Goal: Navigation & Orientation: Find specific page/section

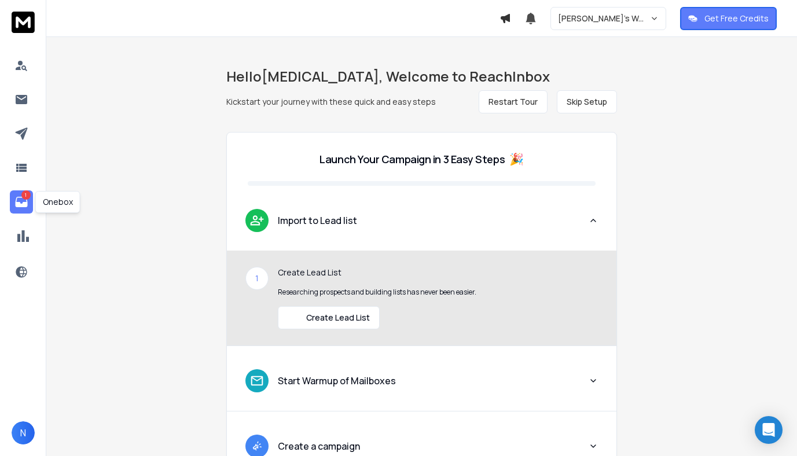
click at [21, 199] on icon at bounding box center [21, 202] width 14 height 14
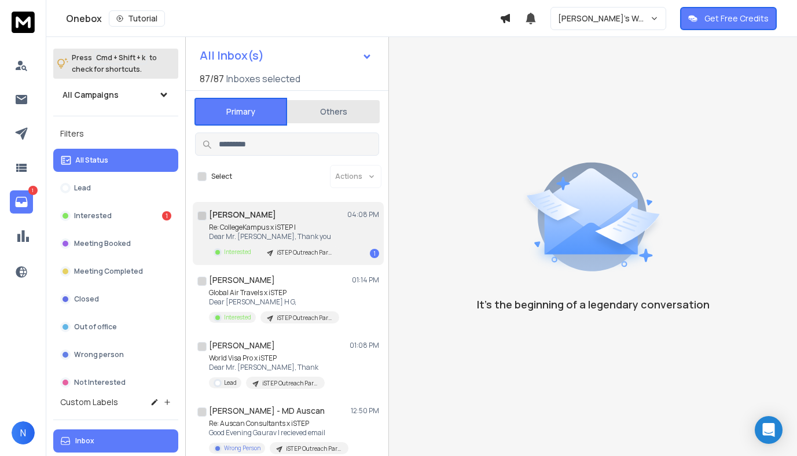
click at [259, 208] on div "[PERSON_NAME] 04:08 PM Re: CollegeKampus x iSTEP | Dear Mr. [PERSON_NAME], Than…" at bounding box center [288, 233] width 191 height 63
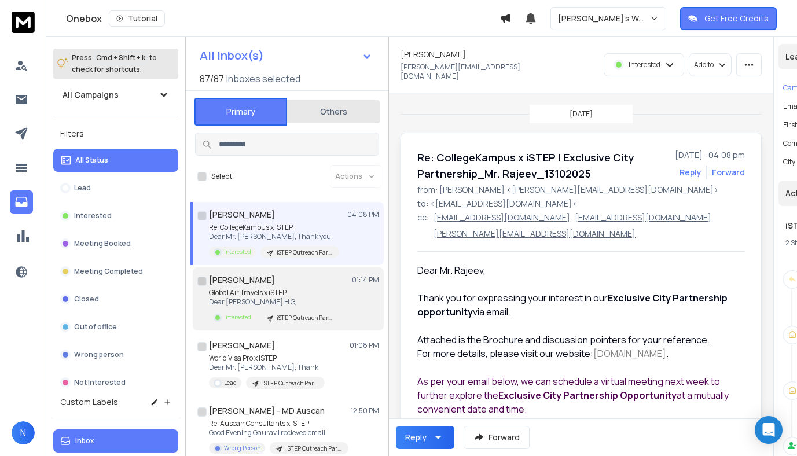
click at [292, 298] on p "Dear [PERSON_NAME] H G," at bounding box center [274, 302] width 130 height 9
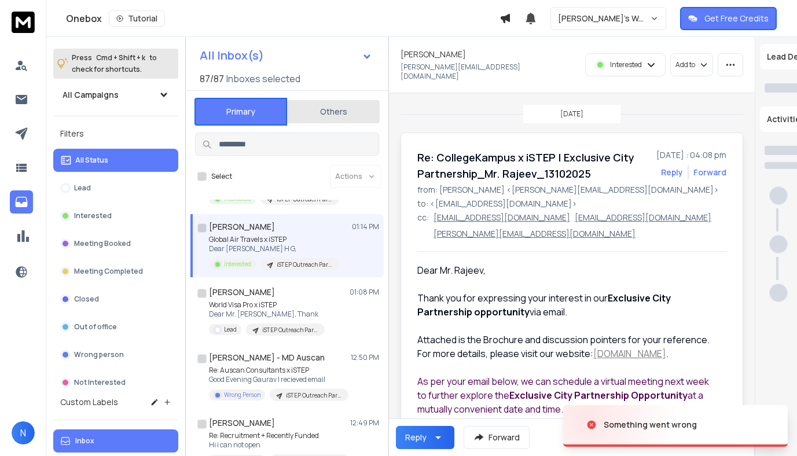
click at [292, 297] on div "[PERSON_NAME] 01:08 PM" at bounding box center [294, 293] width 170 height 12
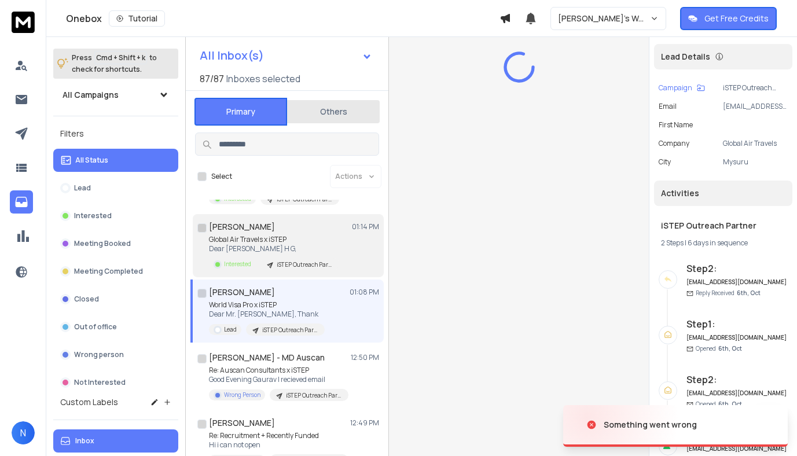
scroll to position [87, 0]
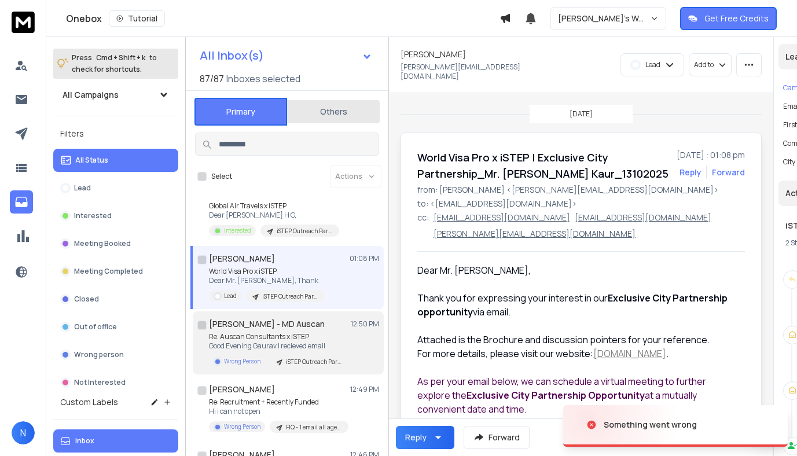
click at [284, 336] on p "Re: Auscan Consultants x iSTEP" at bounding box center [278, 336] width 139 height 9
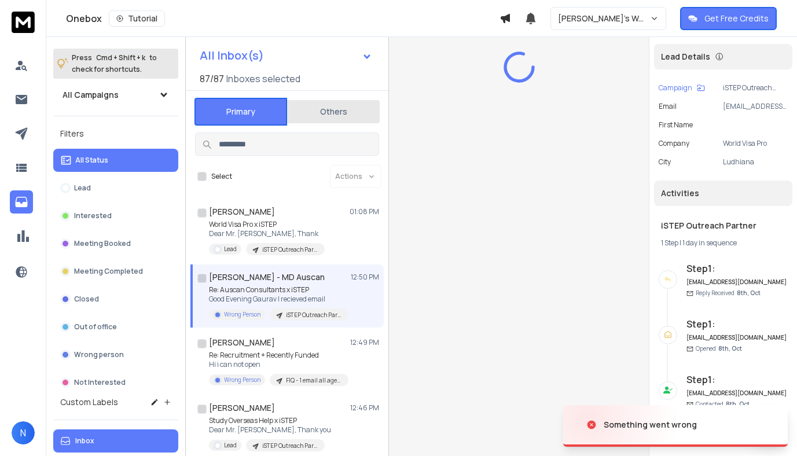
click at [284, 336] on div "[PERSON_NAME] 12:49 PM Re: Recruitment + Recently Funded Hi i can not open Wron…" at bounding box center [288, 361] width 191 height 63
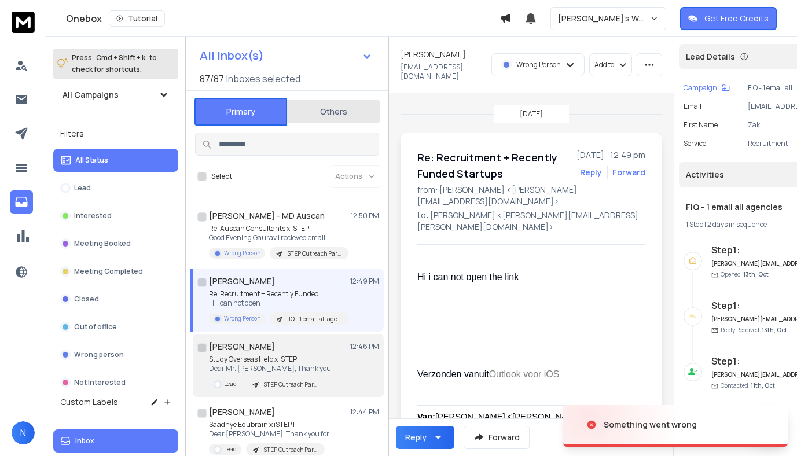
click at [273, 376] on div "Study Overseas Help x iSTEP Dear Mr. [PERSON_NAME], Thank you Lead iSTEP Outrea…" at bounding box center [270, 372] width 122 height 35
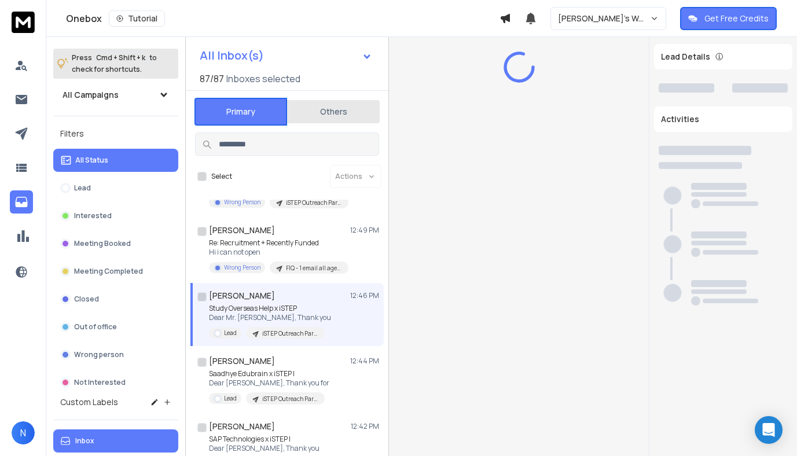
click at [273, 376] on p "Saadhye Edubrain x iSTEP |" at bounding box center [269, 373] width 120 height 9
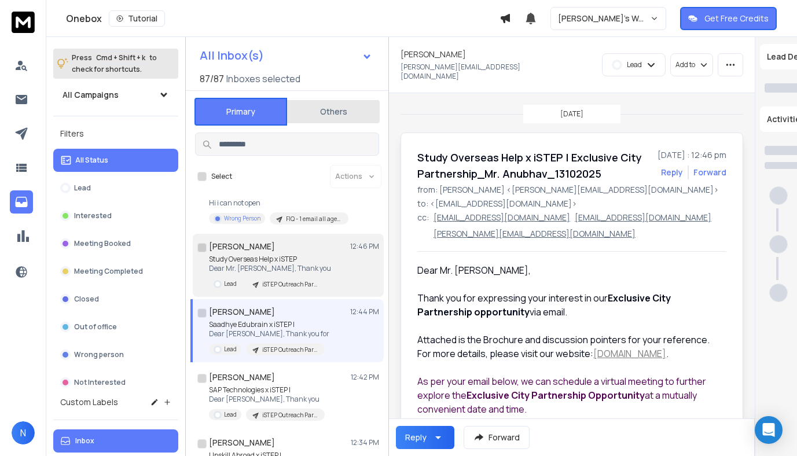
click at [273, 376] on div "[PERSON_NAME] 12:42 PM" at bounding box center [294, 378] width 170 height 12
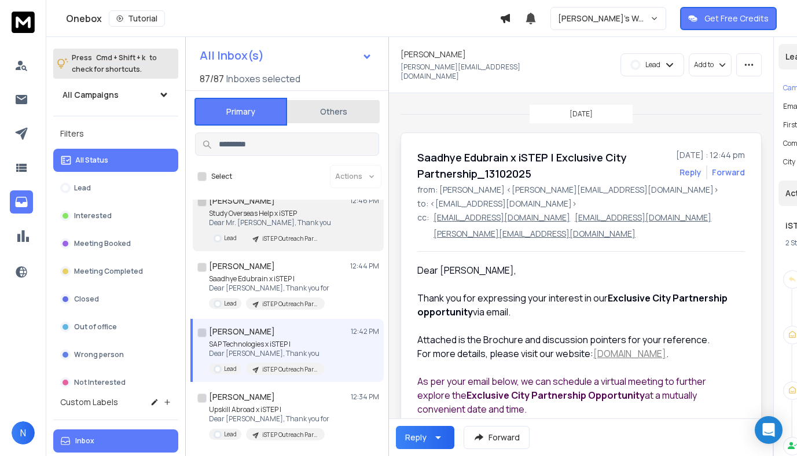
scroll to position [344, 0]
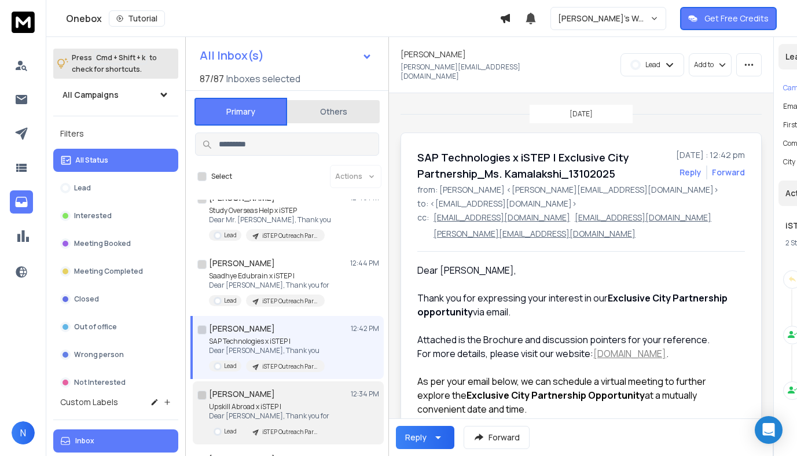
click at [267, 401] on div "[PERSON_NAME] 12:34 PM Upskill Abroad x iSTEP | Dear [PERSON_NAME], Thank you f…" at bounding box center [294, 412] width 170 height 49
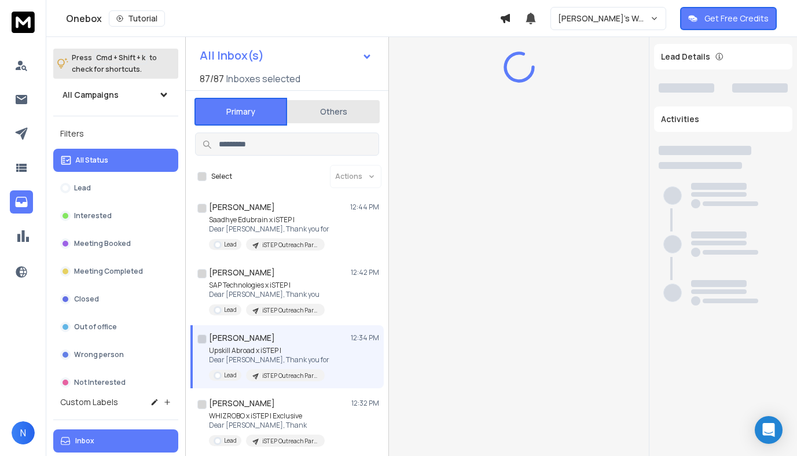
scroll to position [419, 0]
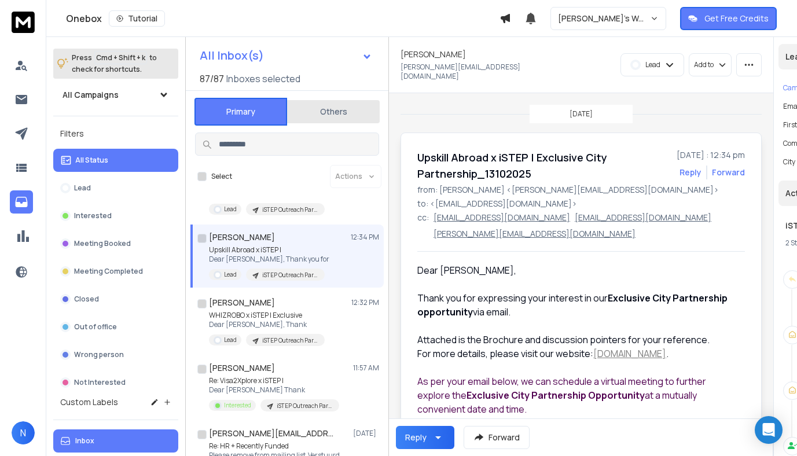
click at [267, 401] on div "iSTEP Outreach Partner" at bounding box center [300, 405] width 79 height 12
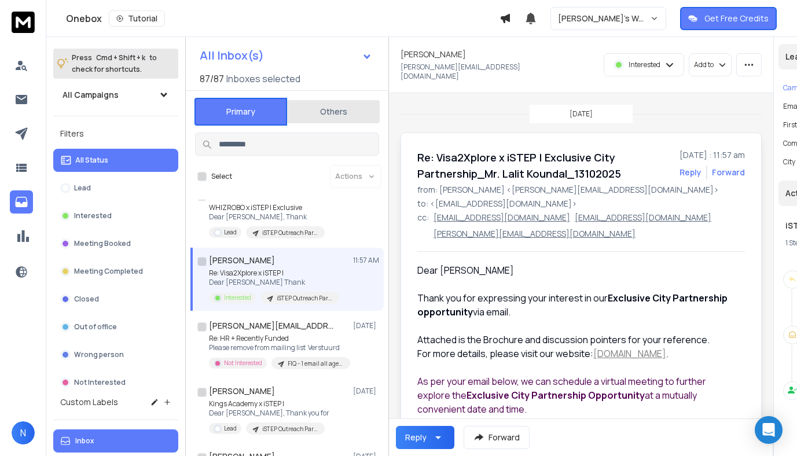
scroll to position [611, 0]
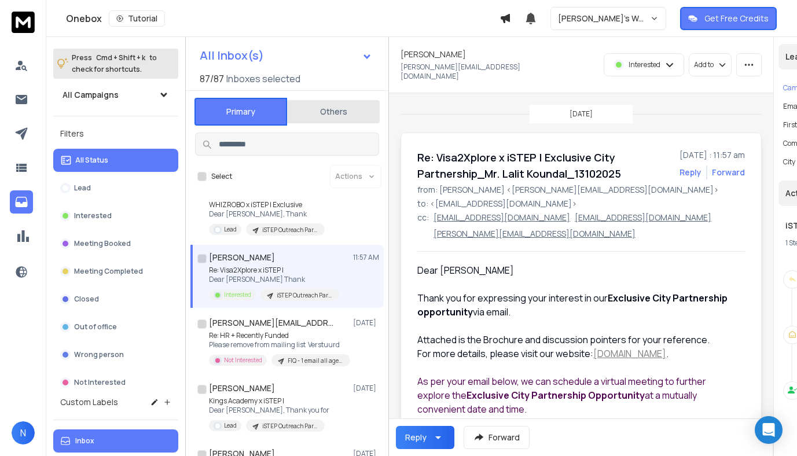
click at [267, 401] on p "Kings Academy x iSTEP |" at bounding box center [269, 401] width 120 height 9
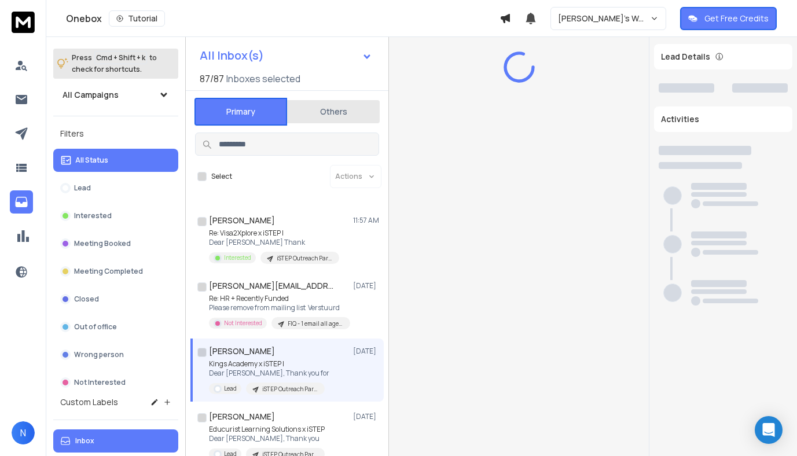
scroll to position [651, 0]
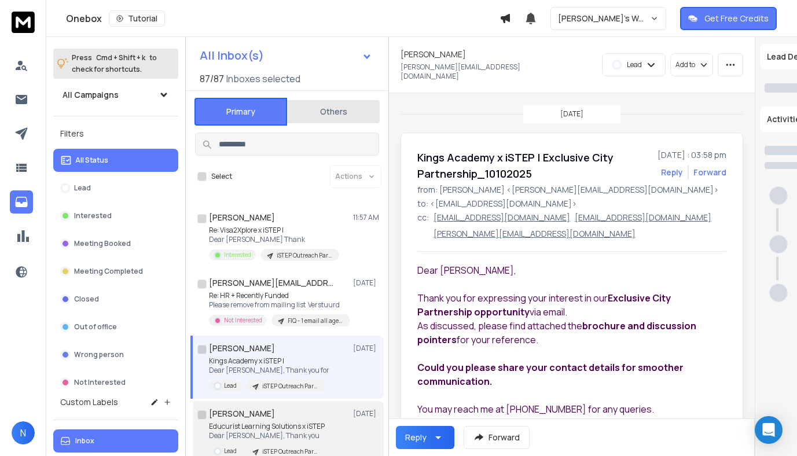
click at [258, 441] on div "Educurist Learning Solutions x iSTEP Dear [PERSON_NAME], Thank you Lead iSTEP O…" at bounding box center [267, 439] width 116 height 35
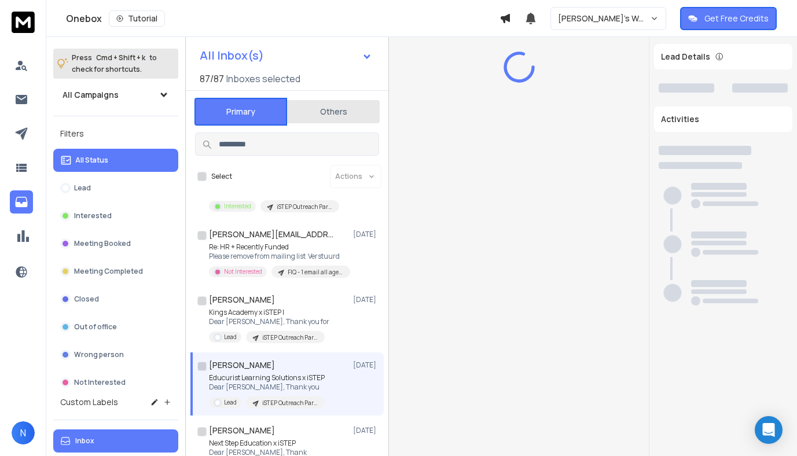
scroll to position [701, 0]
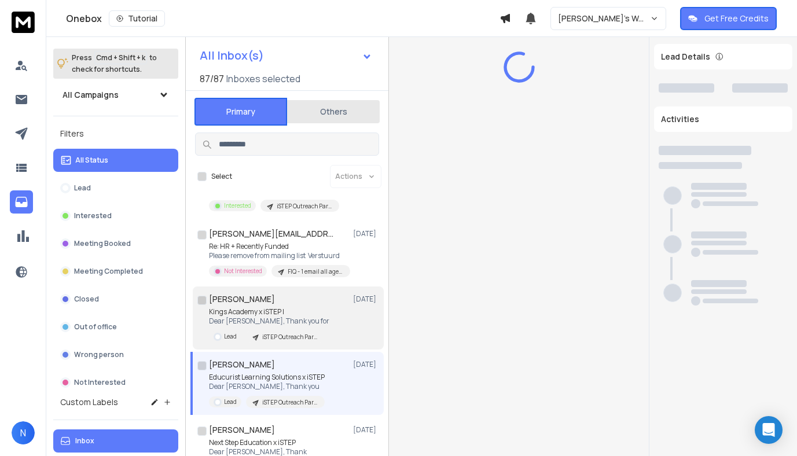
click at [292, 308] on p "Kings Academy x iSTEP |" at bounding box center [269, 311] width 120 height 9
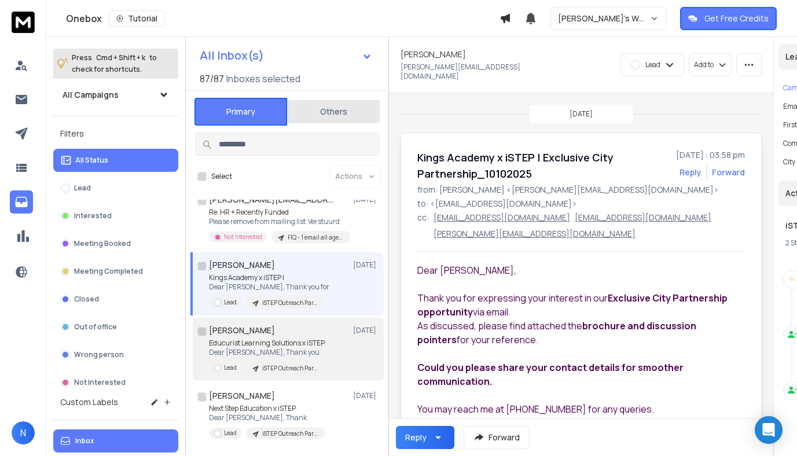
click at [289, 333] on div "[PERSON_NAME] [DATE]" at bounding box center [294, 331] width 170 height 12
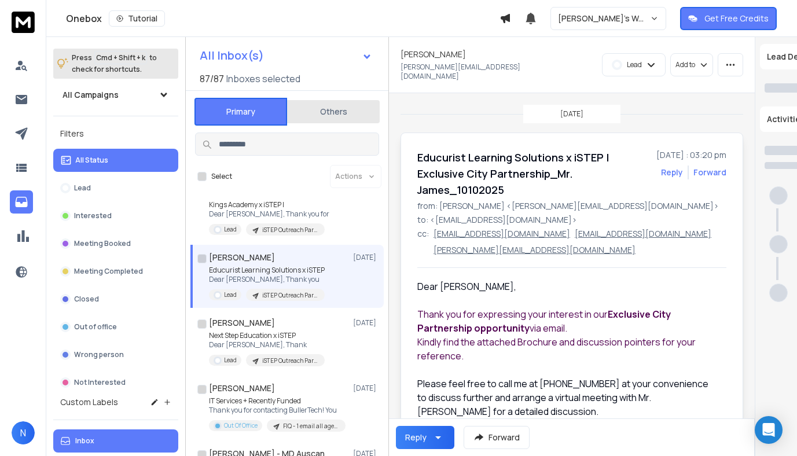
click at [289, 333] on p "Next Step Education x iSTEP" at bounding box center [267, 335] width 116 height 9
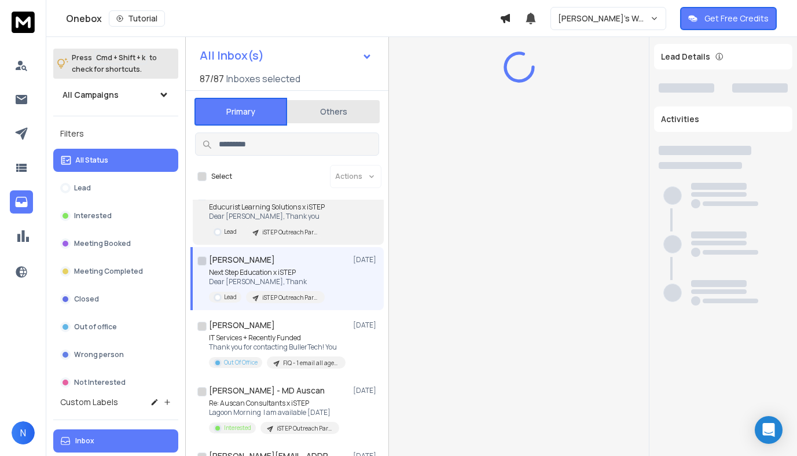
click at [289, 333] on p "IT Services + Recently Funded" at bounding box center [277, 337] width 137 height 9
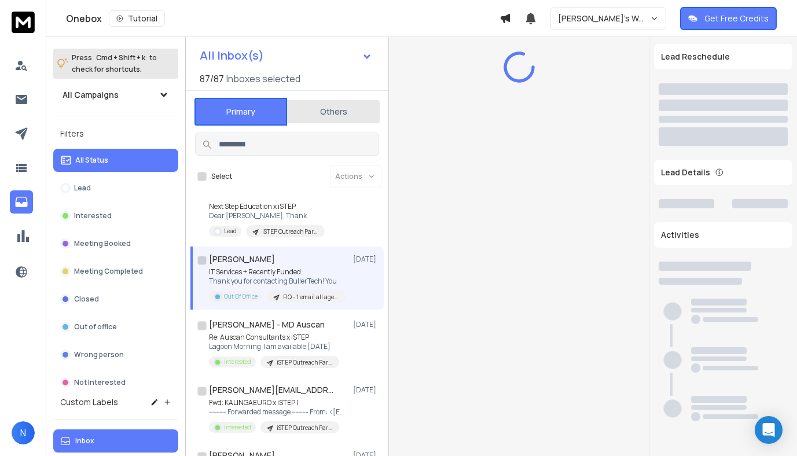
scroll to position [940, 0]
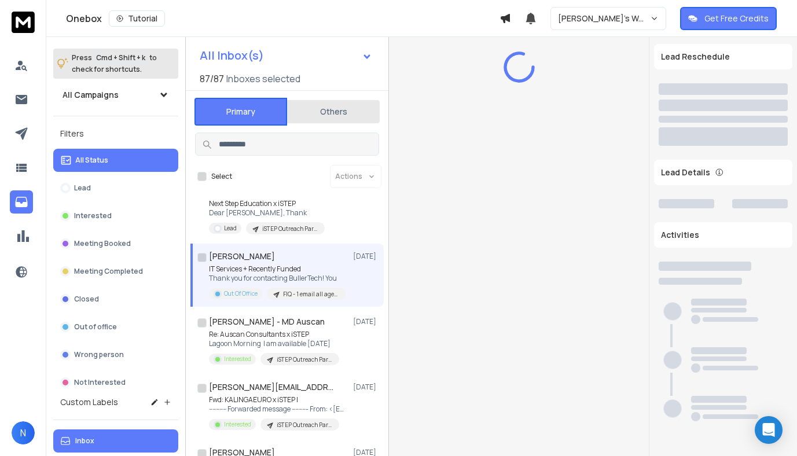
click at [289, 333] on p "Re: Auscan Consultants x iSTEP" at bounding box center [274, 334] width 130 height 9
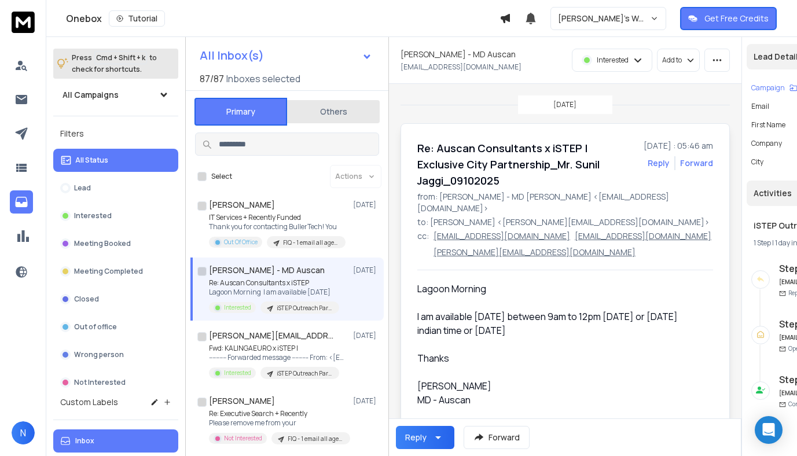
scroll to position [995, 0]
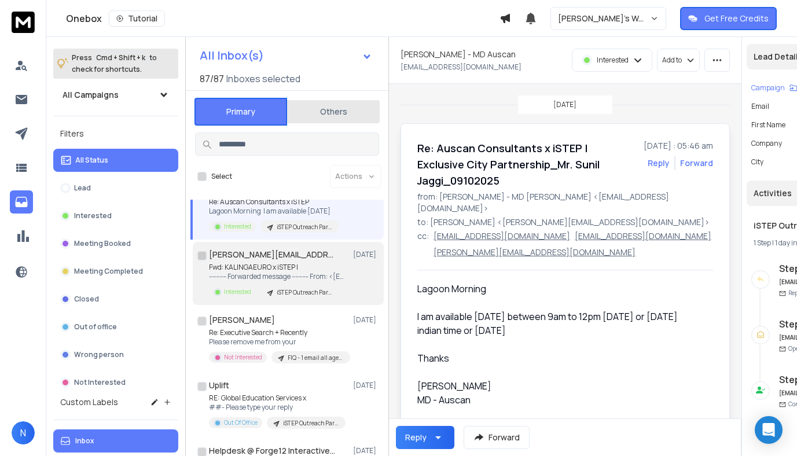
click at [294, 335] on p "Re: Executive Search + Recently" at bounding box center [278, 332] width 139 height 9
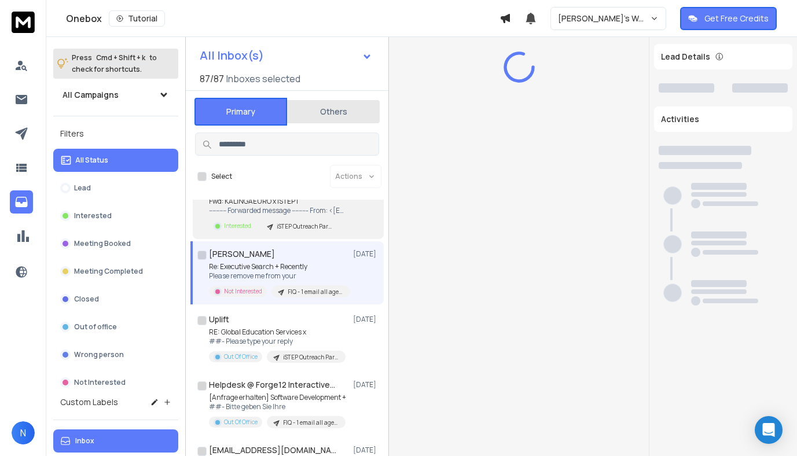
click at [294, 335] on p "RE: Global Education Services x" at bounding box center [277, 332] width 137 height 9
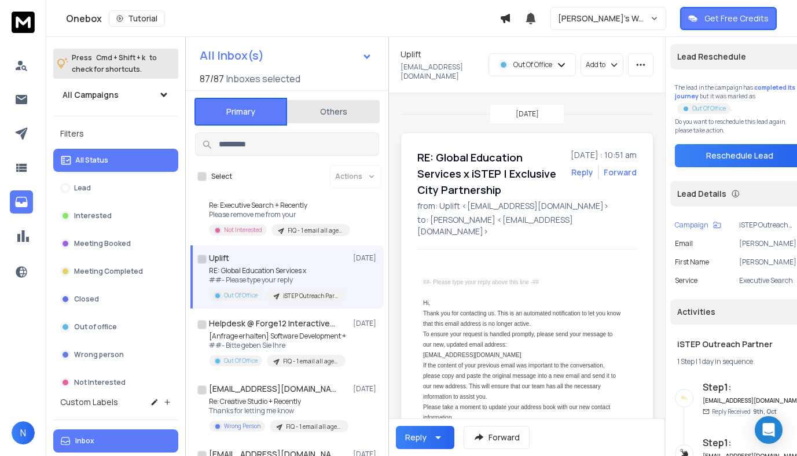
click at [294, 335] on p "[Anfrage erhalten] Software Development +" at bounding box center [277, 336] width 137 height 9
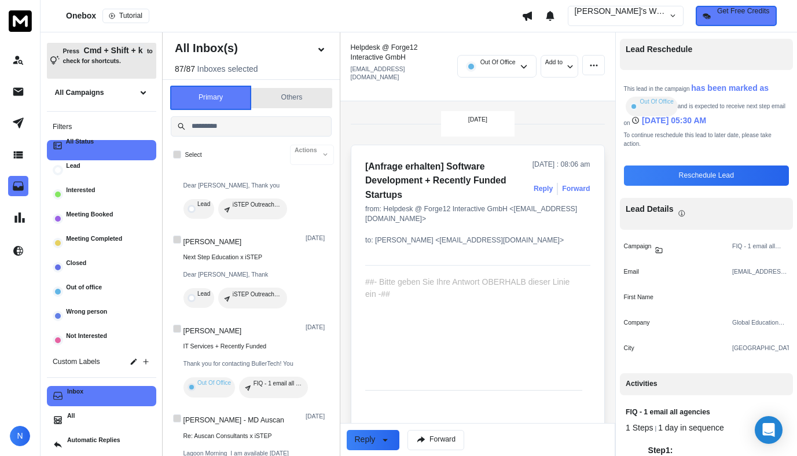
scroll to position [1259, 0]
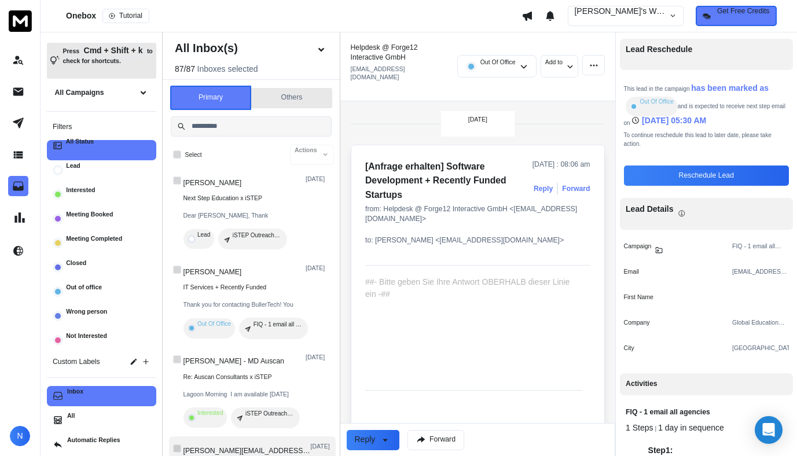
click at [294, 335] on div "FIQ - 1 email all agencies" at bounding box center [273, 328] width 69 height 21
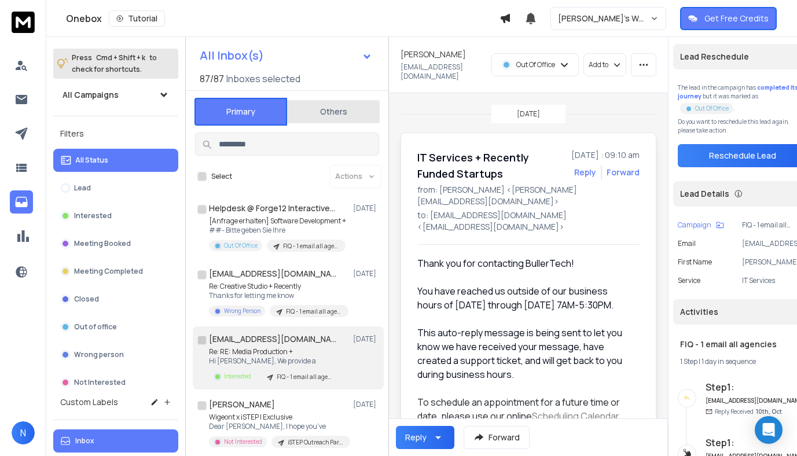
click at [292, 351] on p "Re: RE: Media Production +" at bounding box center [274, 351] width 130 height 9
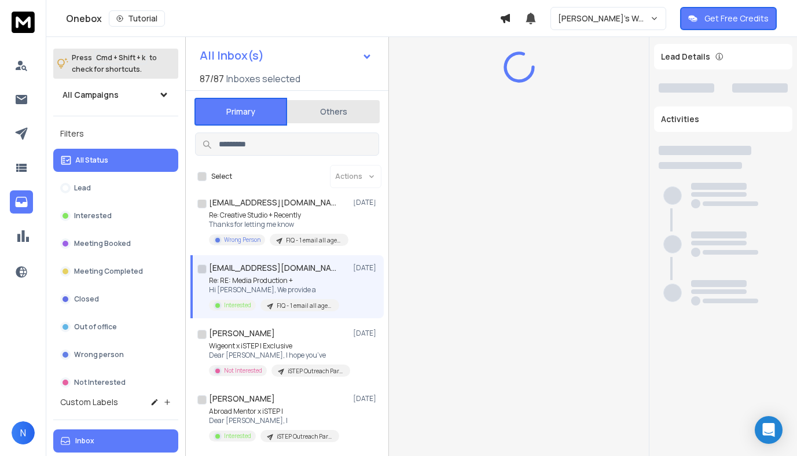
click at [292, 351] on p "Dear [PERSON_NAME], I hope you’ve" at bounding box center [278, 355] width 139 height 9
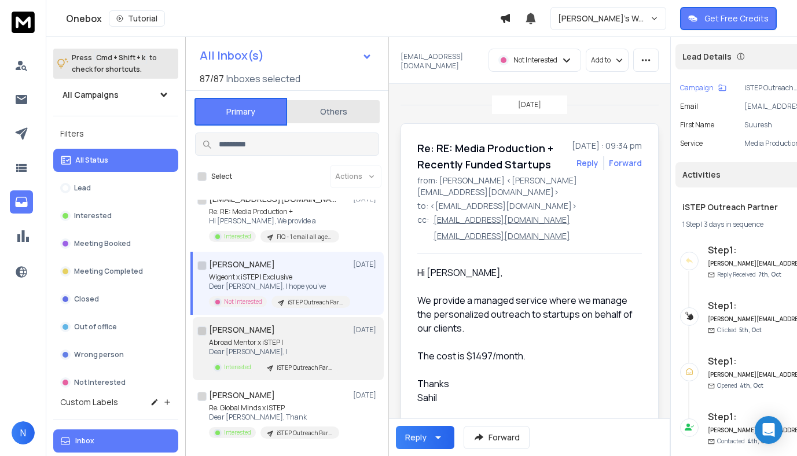
click at [302, 338] on p "Abroad Mentor x iSTEP |" at bounding box center [274, 342] width 130 height 9
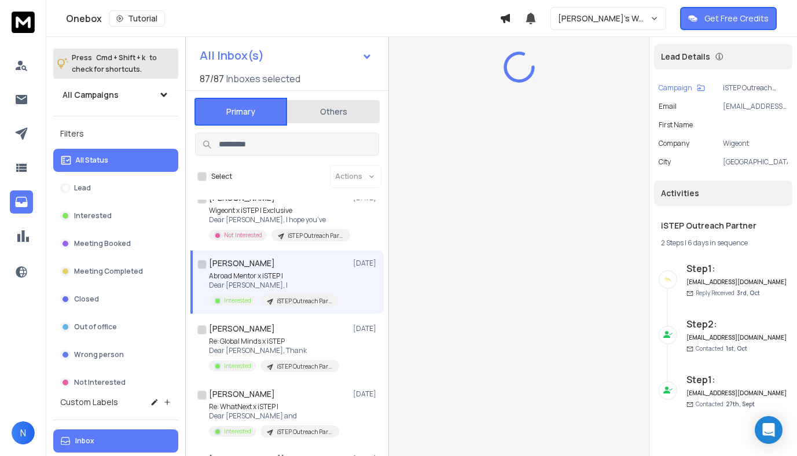
click at [302, 338] on p "Re: Global Minds x iSTEP" at bounding box center [274, 341] width 130 height 9
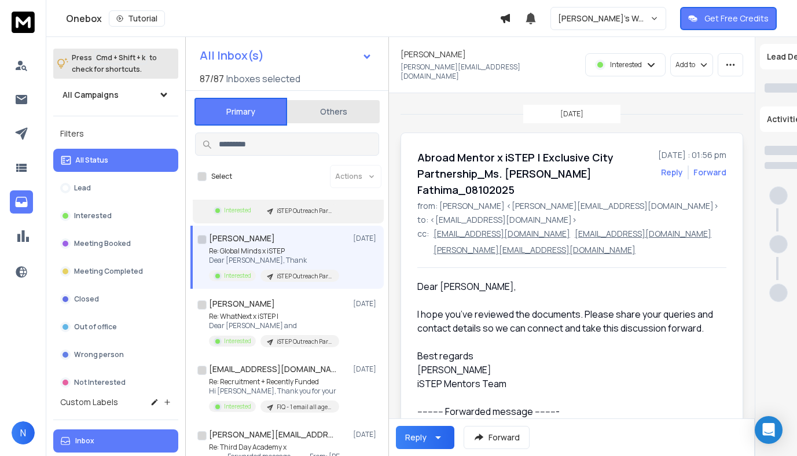
scroll to position [1616, 0]
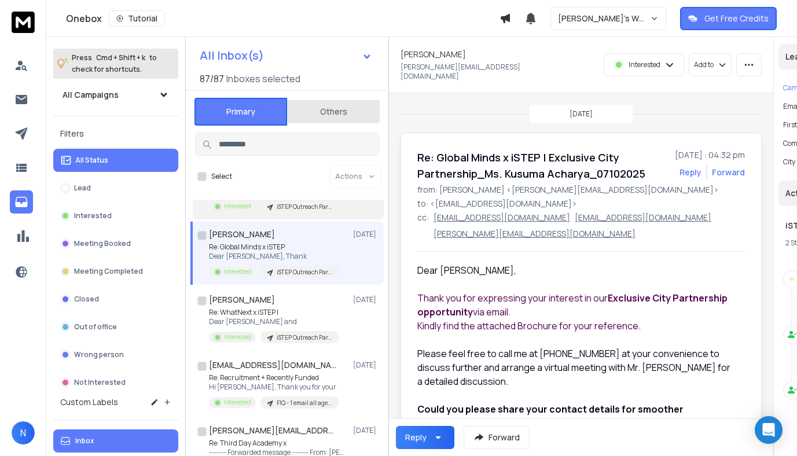
click at [302, 338] on p "iSTEP Outreach Partner" at bounding box center [305, 337] width 56 height 9
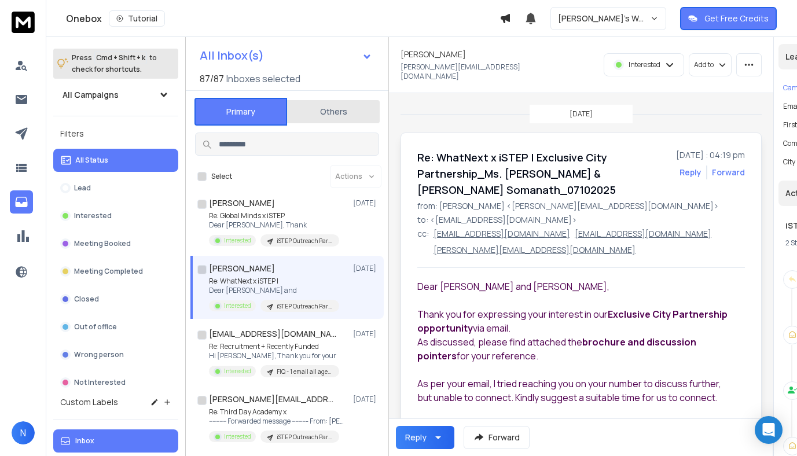
click at [302, 337] on h1 "[EMAIL_ADDRESS][DOMAIN_NAME]" at bounding box center [272, 334] width 127 height 12
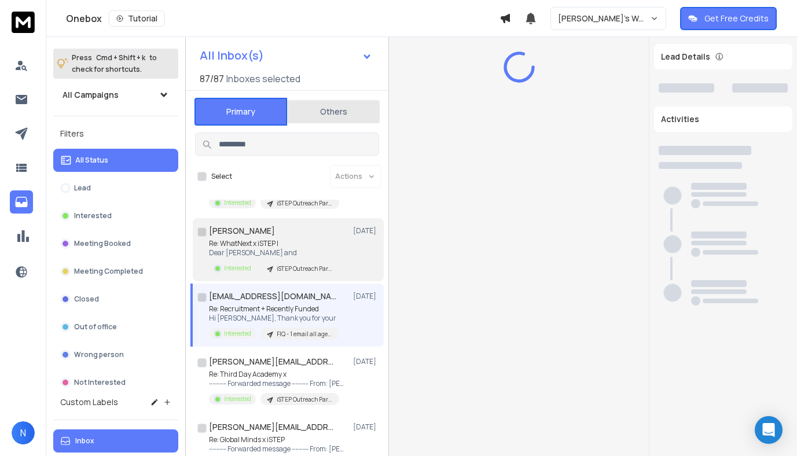
scroll to position [1689, 0]
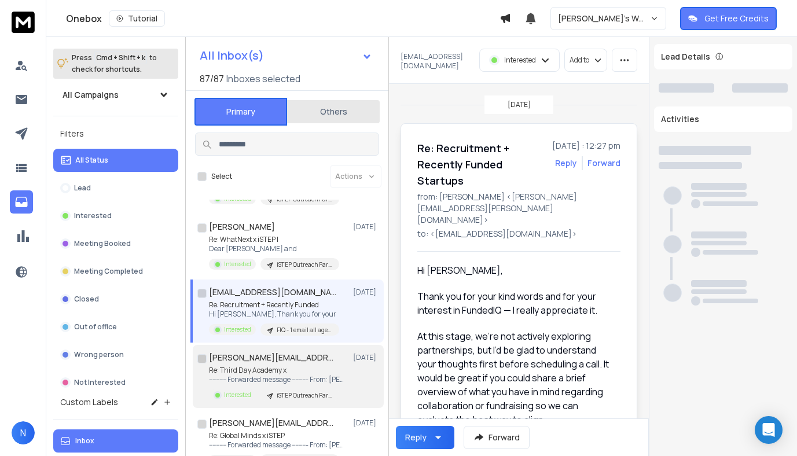
click at [294, 368] on p "Re: Third Day Academy x" at bounding box center [278, 370] width 139 height 9
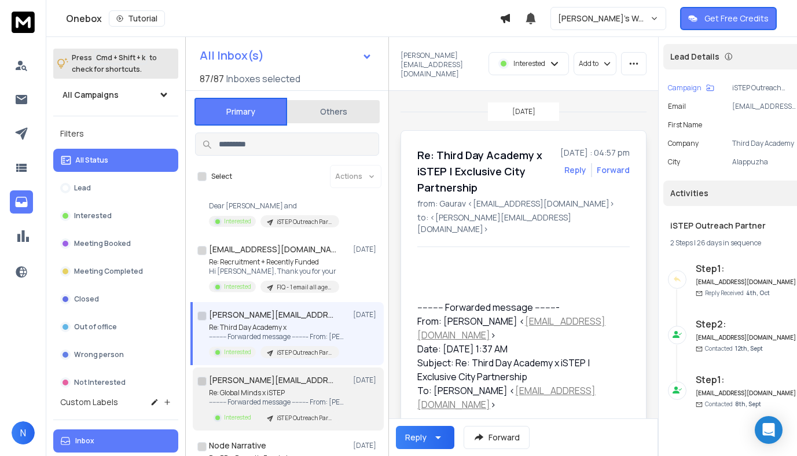
click at [284, 398] on p "---------- Forwarded message --------- From: [PERSON_NAME]" at bounding box center [278, 402] width 139 height 9
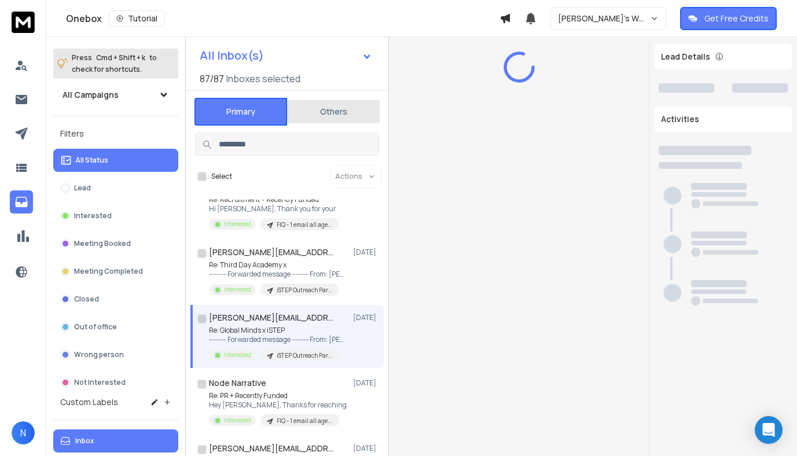
click at [284, 398] on p "Re: PR + Recently Funded" at bounding box center [278, 395] width 138 height 9
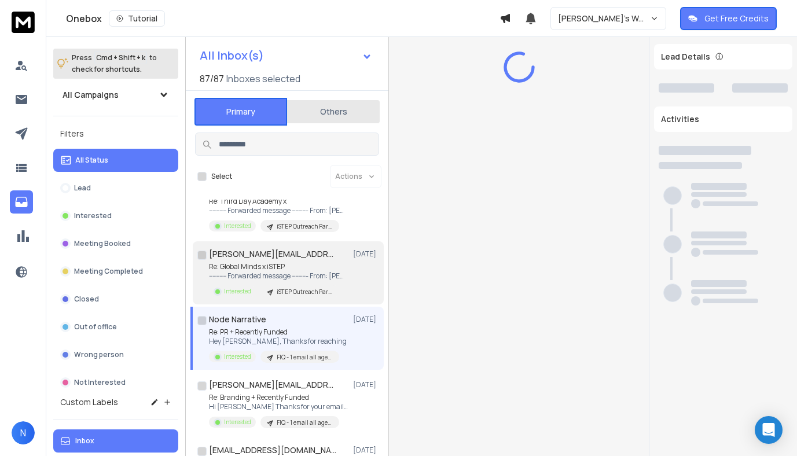
click at [284, 398] on p "Re: Branding + Recently Funded" at bounding box center [278, 397] width 139 height 9
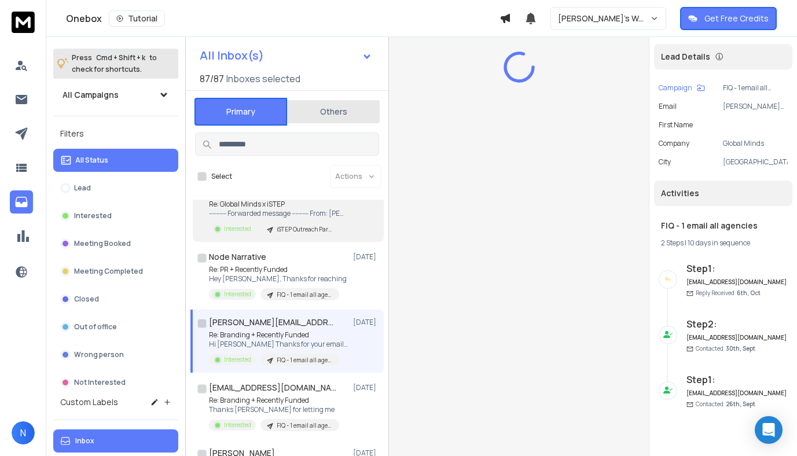
click at [284, 398] on p "Re: Branding + Recently Funded" at bounding box center [274, 400] width 130 height 9
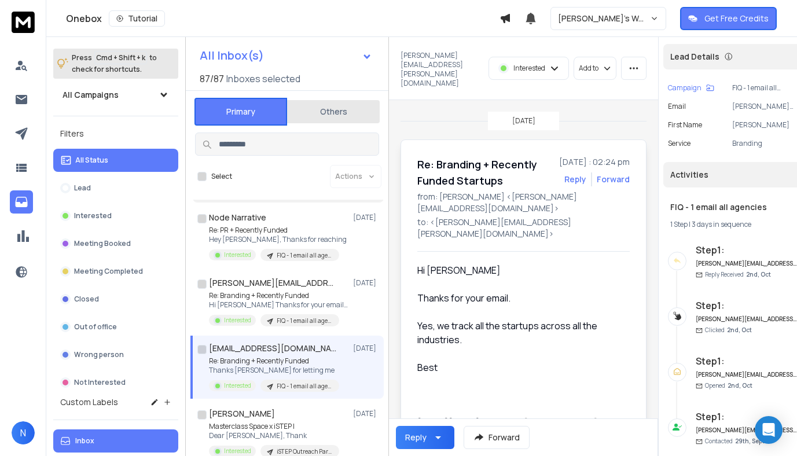
scroll to position [1961, 0]
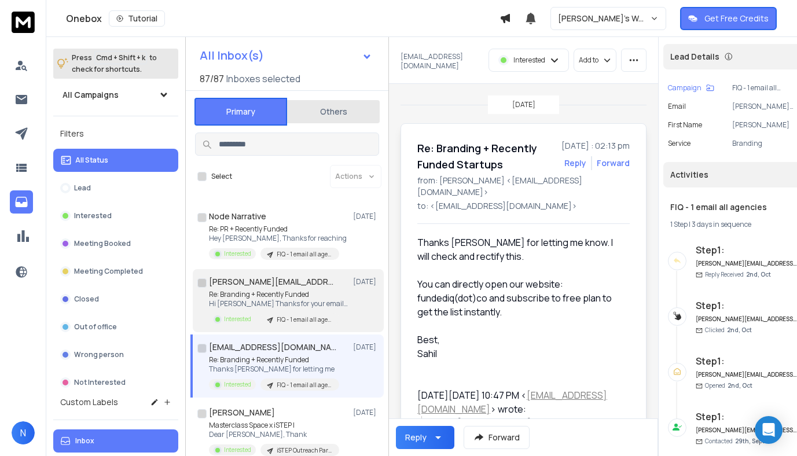
click at [313, 285] on h1 "[PERSON_NAME][EMAIL_ADDRESS][PERSON_NAME][DOMAIN_NAME]" at bounding box center [272, 282] width 127 height 12
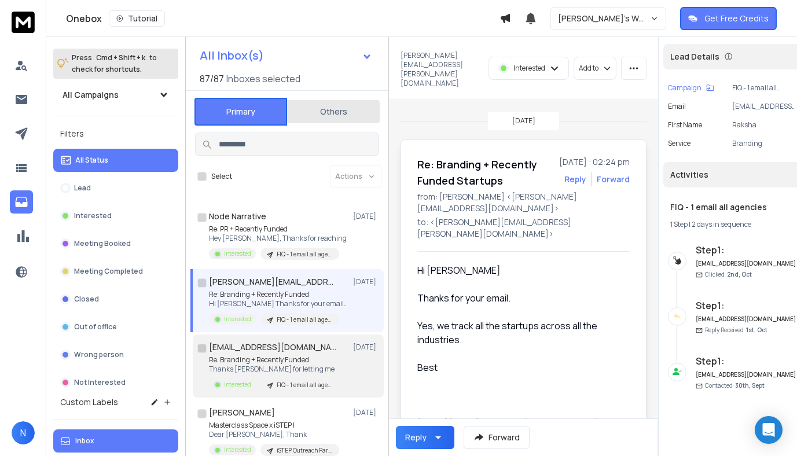
click at [266, 374] on div "Re: Branding + Recently Funded Thanks [PERSON_NAME] for letting me Interested F…" at bounding box center [274, 372] width 130 height 35
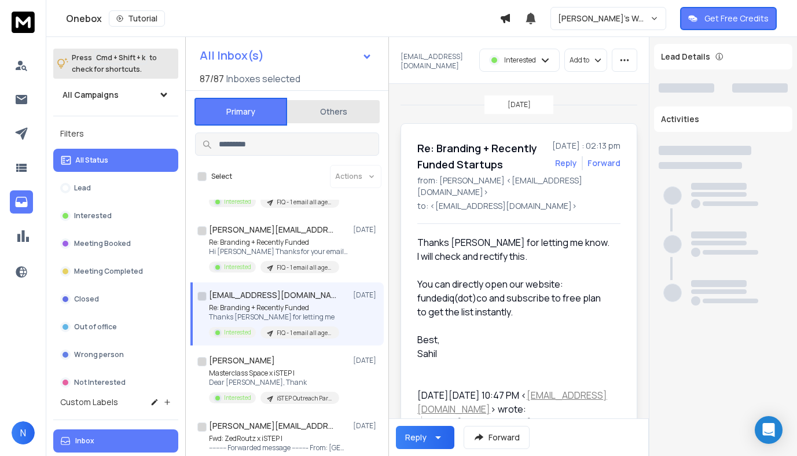
click at [266, 374] on p "Masterclass Space x iSTEP |" at bounding box center [274, 373] width 130 height 9
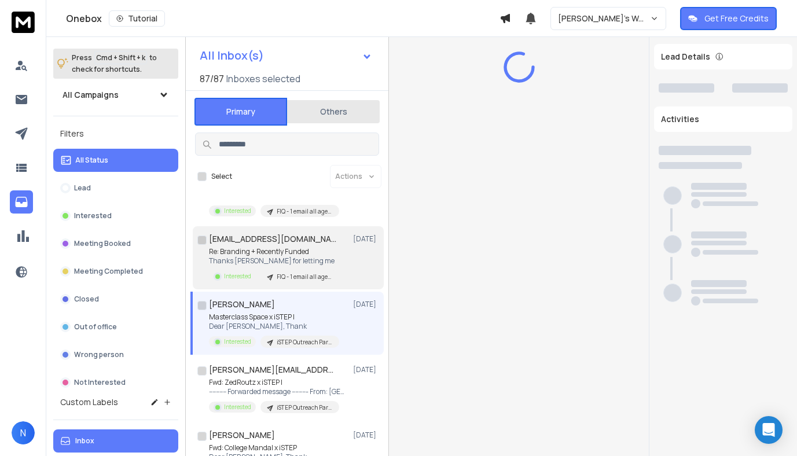
click at [266, 374] on h1 "[PERSON_NAME][EMAIL_ADDRESS][DOMAIN_NAME]" at bounding box center [272, 370] width 127 height 12
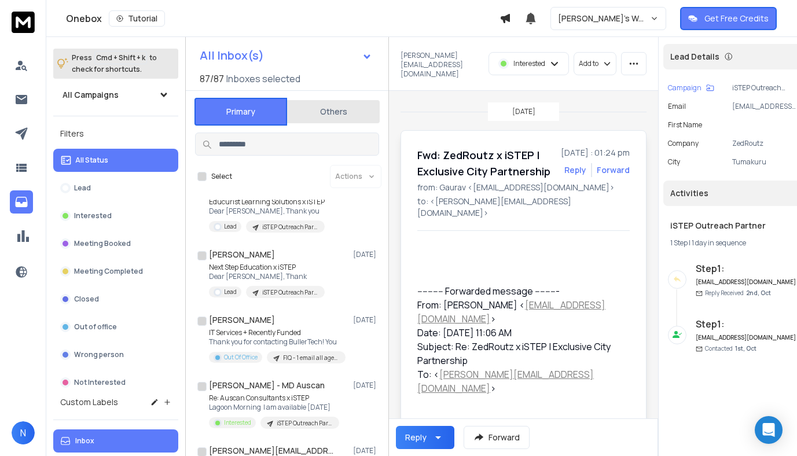
scroll to position [701, 0]
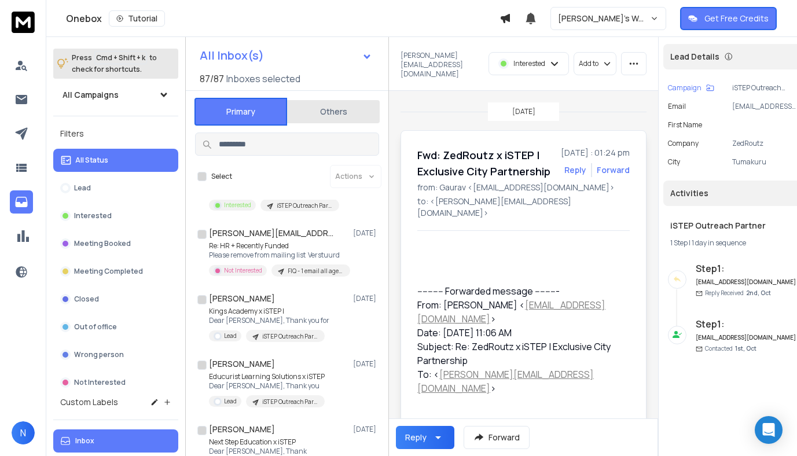
click at [322, 121] on button "Others" at bounding box center [333, 111] width 93 height 25
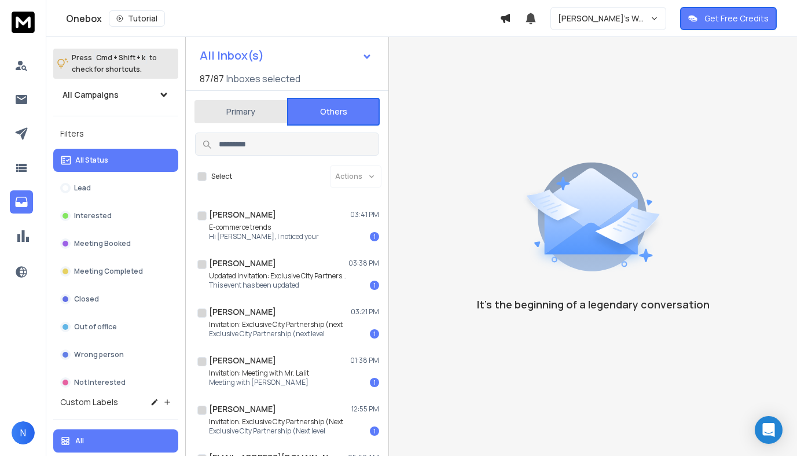
click at [293, 214] on div "[PERSON_NAME] 03:41 PM" at bounding box center [294, 215] width 170 height 12
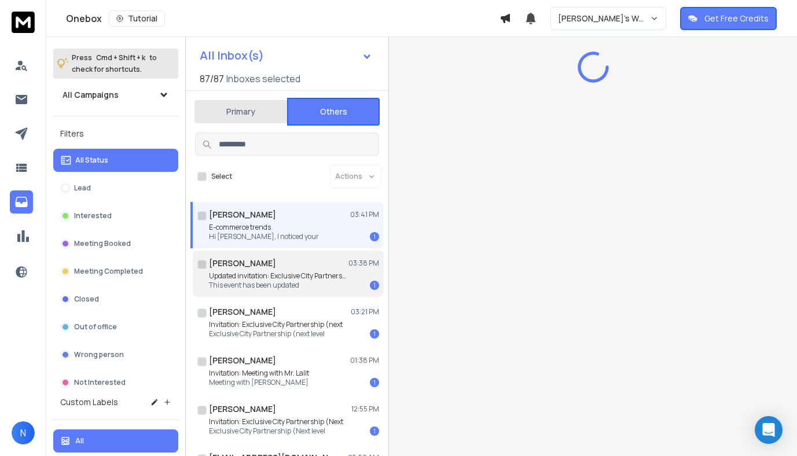
click at [274, 284] on p "This event has been updated" at bounding box center [278, 285] width 139 height 9
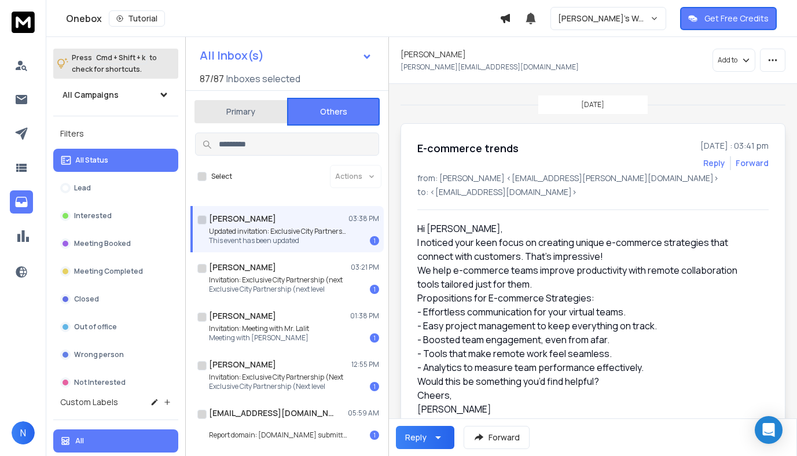
click at [274, 285] on p "Exclusive City Partnership (next level" at bounding box center [276, 289] width 134 height 9
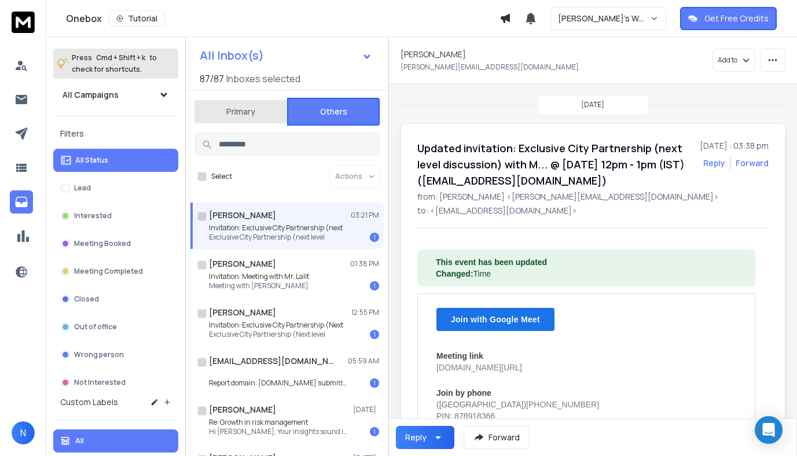
click at [274, 284] on p "Meeting with [PERSON_NAME]" at bounding box center [259, 285] width 100 height 9
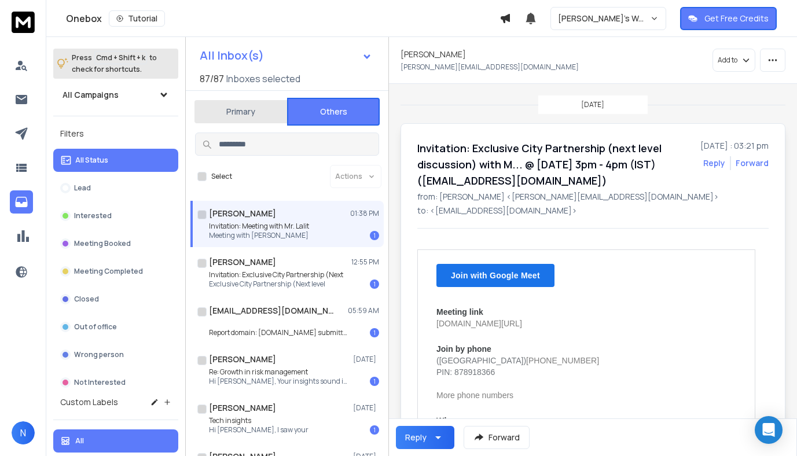
click at [274, 284] on p "Exclusive City Partnership (Next level" at bounding box center [276, 284] width 134 height 9
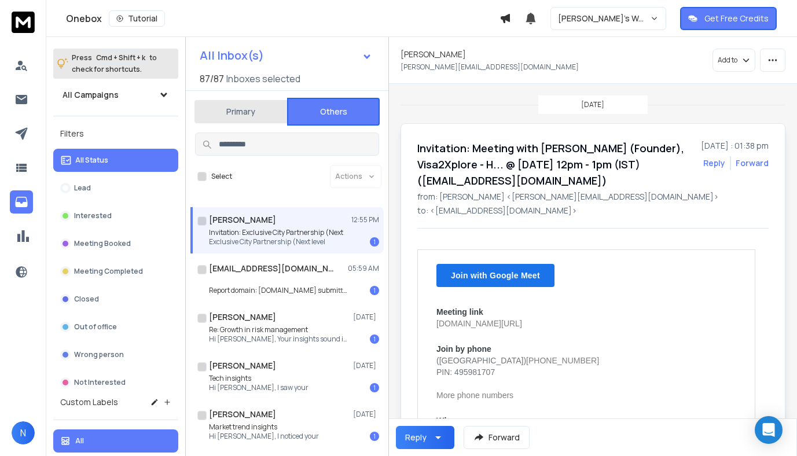
scroll to position [190, 0]
click at [274, 284] on div "Report domain: [DOMAIN_NAME] submitter: [DOMAIN_NAME] 1" at bounding box center [294, 285] width 170 height 19
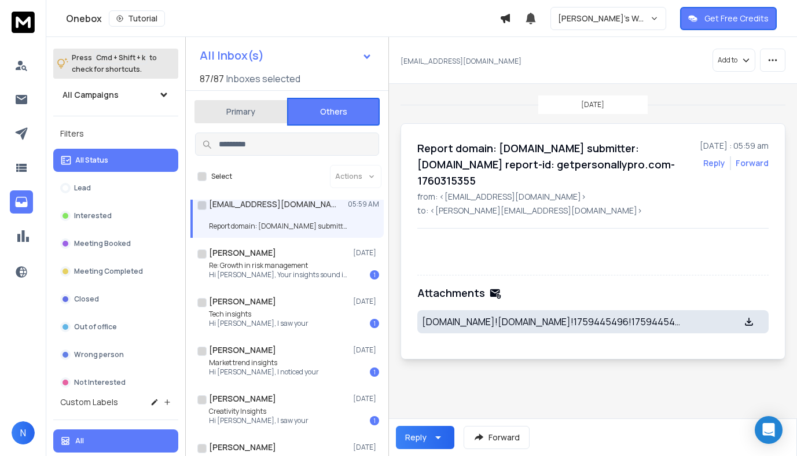
click at [274, 284] on div "[PERSON_NAME] [DATE] Re: Growth in risk management Hi [PERSON_NAME], Your insig…" at bounding box center [288, 263] width 191 height 46
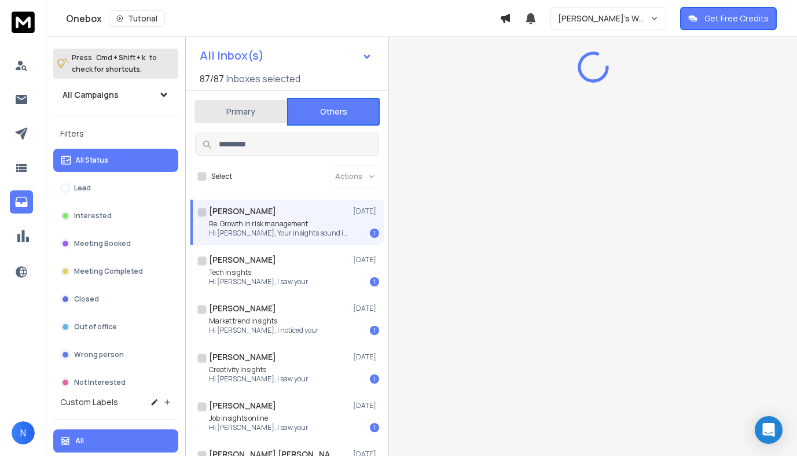
click at [274, 284] on div "Tech insights Hi [PERSON_NAME], I saw your 1" at bounding box center [294, 277] width 170 height 19
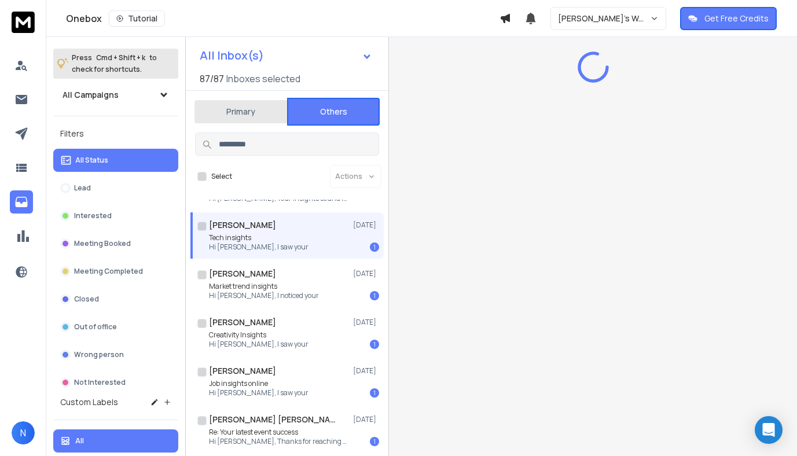
click at [274, 284] on p "Market trend insights" at bounding box center [264, 286] width 110 height 9
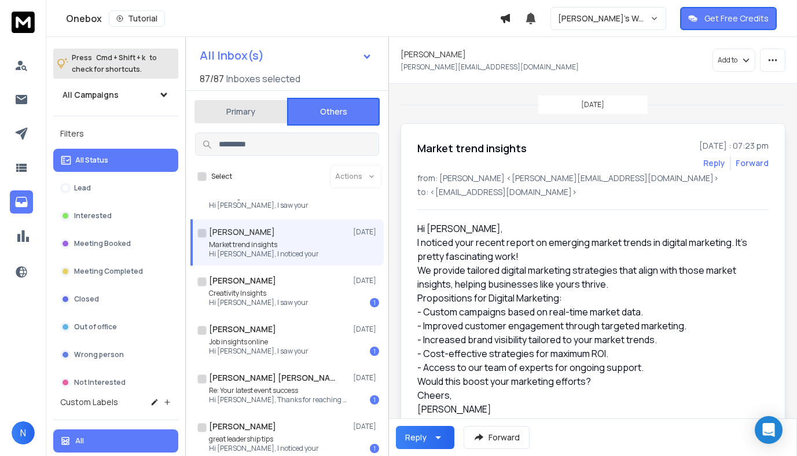
click at [274, 284] on div "[PERSON_NAME] [DATE]" at bounding box center [294, 281] width 170 height 12
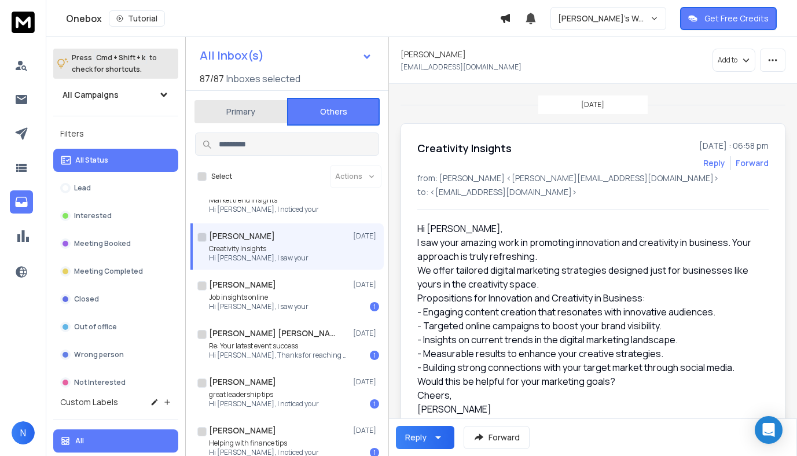
click at [274, 284] on div "[PERSON_NAME] [DATE]" at bounding box center [294, 285] width 170 height 12
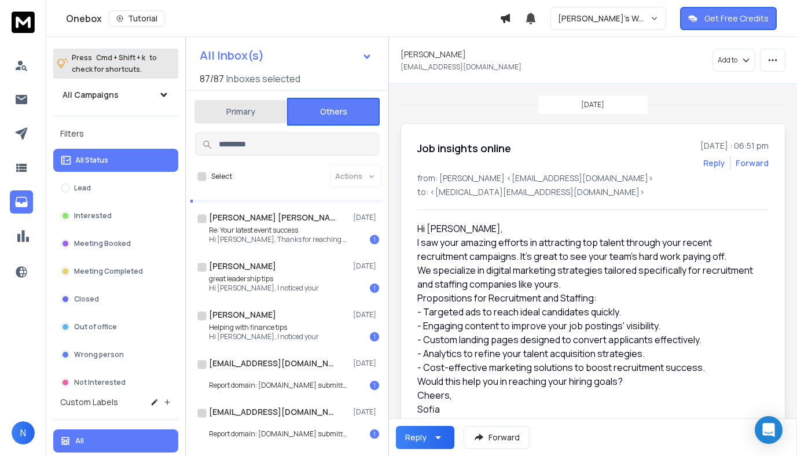
click at [274, 284] on p "Hi [PERSON_NAME], I noticed your" at bounding box center [264, 288] width 110 height 9
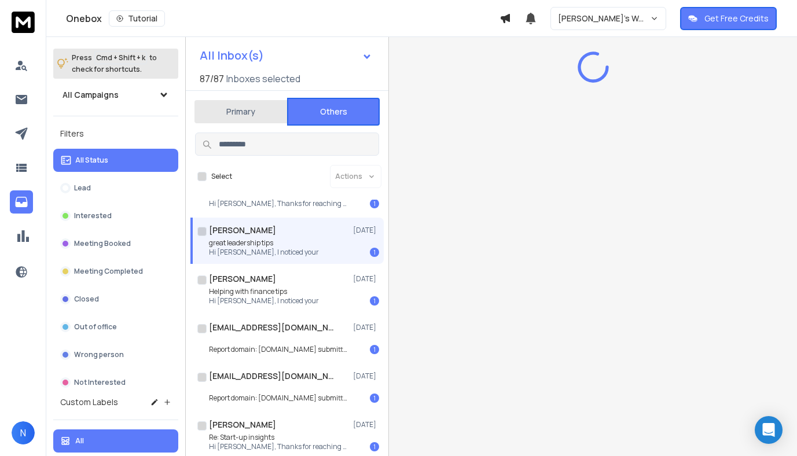
click at [274, 284] on div "[PERSON_NAME] [DATE] Helping with finance tips Hi [PERSON_NAME], I noticed your…" at bounding box center [294, 289] width 170 height 32
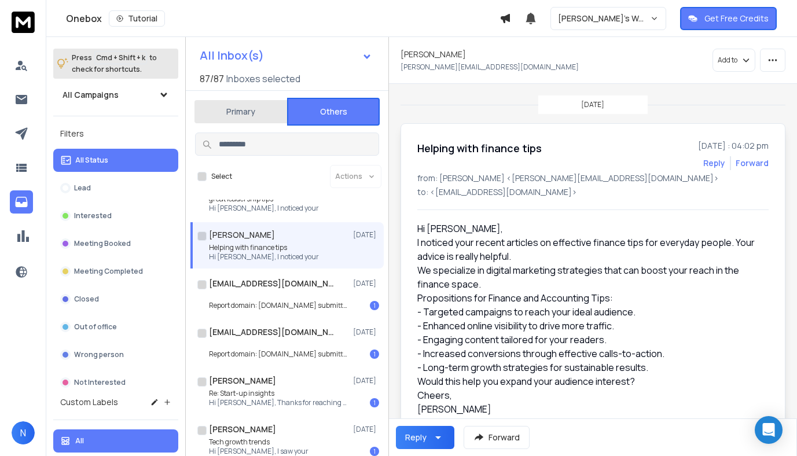
click at [274, 284] on h1 "[EMAIL_ADDRESS][DOMAIN_NAME]" at bounding box center [272, 284] width 127 height 12
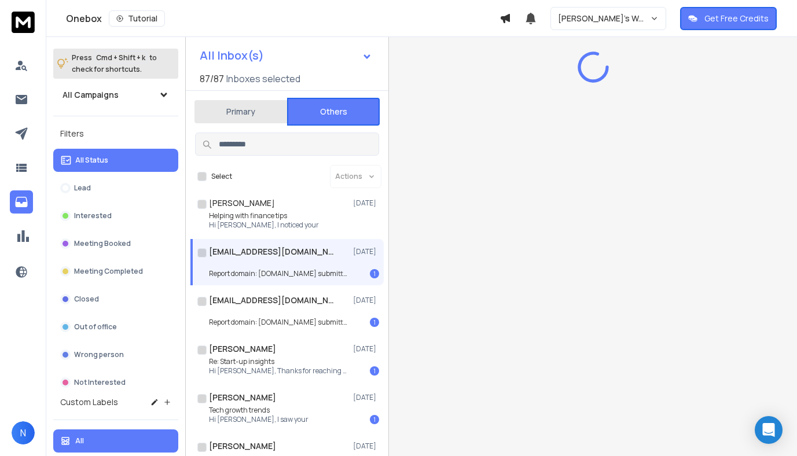
click at [274, 284] on div "[EMAIL_ADDRESS][DOMAIN_NAME] [DATE] Report domain: [DOMAIN_NAME] submitter: [DO…" at bounding box center [288, 262] width 191 height 46
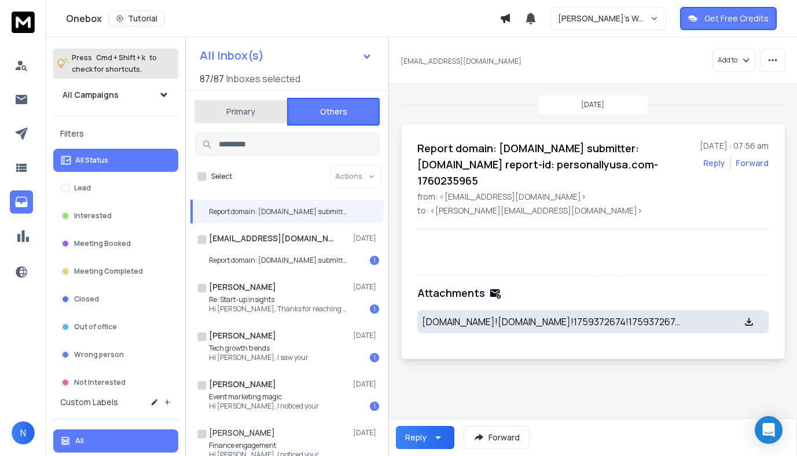
click at [274, 284] on div "[PERSON_NAME] [DATE]" at bounding box center [294, 287] width 170 height 12
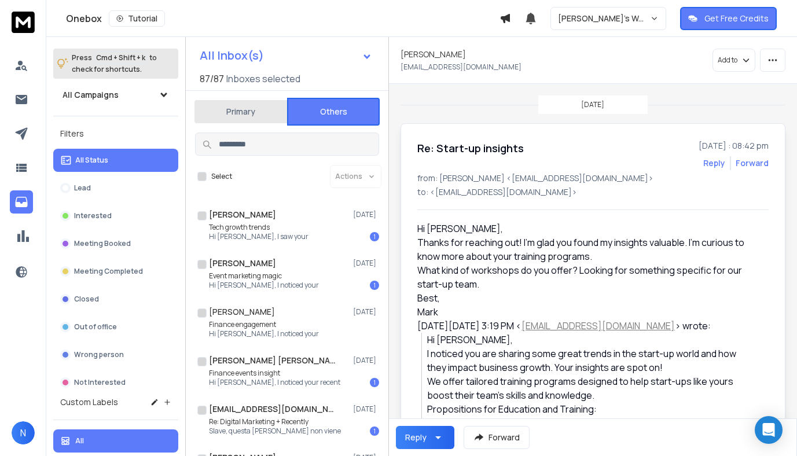
click at [274, 284] on p "Hi [PERSON_NAME], I noticed your" at bounding box center [264, 285] width 110 height 9
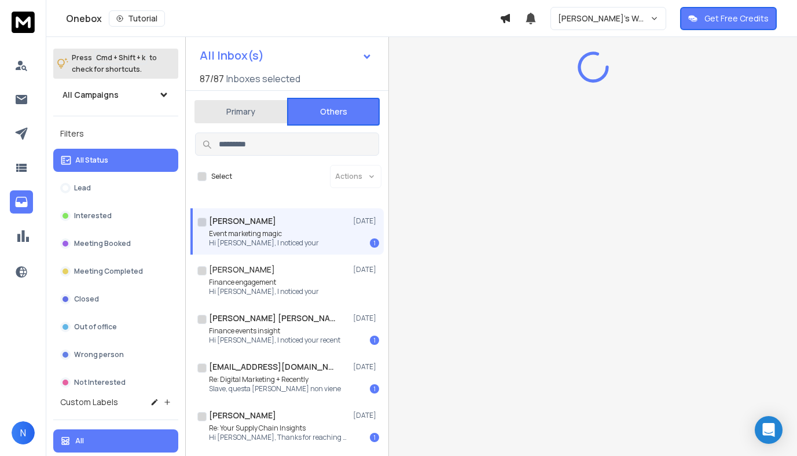
click at [274, 284] on p "Finance engagement" at bounding box center [264, 282] width 110 height 9
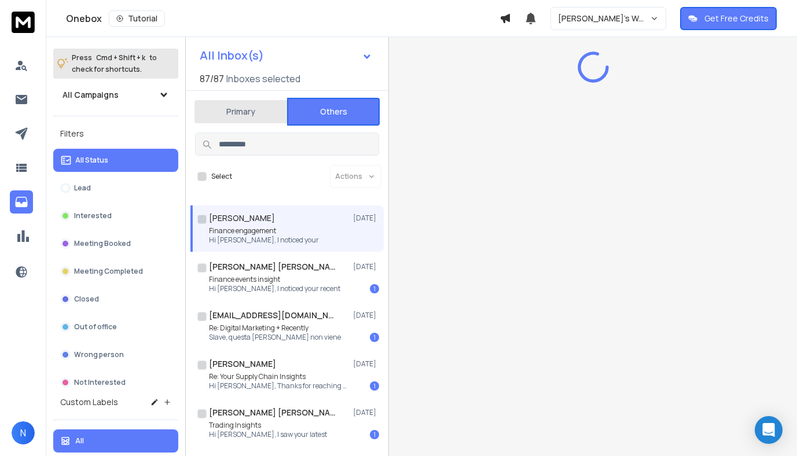
click at [274, 284] on p "Hi [PERSON_NAME], I noticed your recent" at bounding box center [274, 288] width 131 height 9
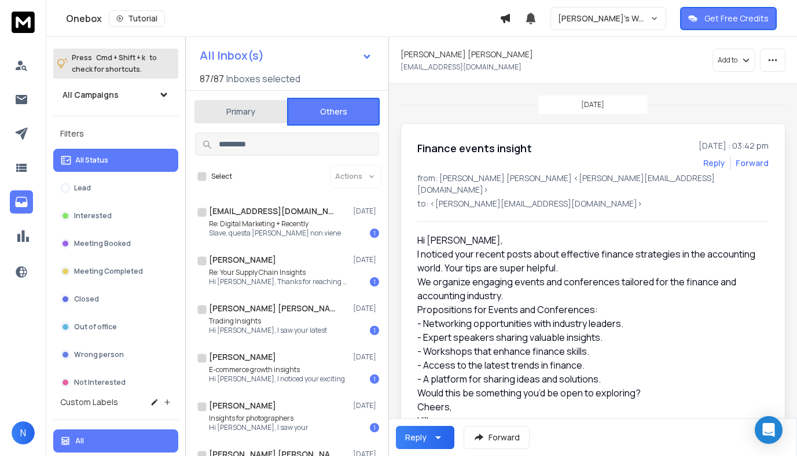
scroll to position [1025, 0]
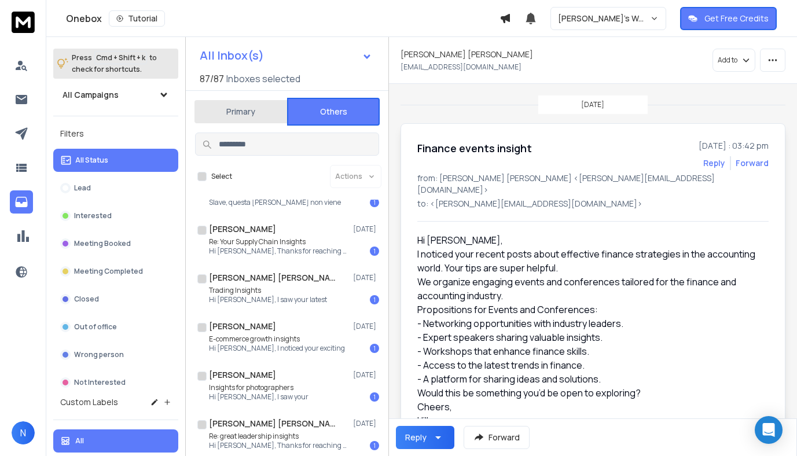
click at [274, 284] on div "Hill [PERSON_NAME] [DATE] Trading Insights Hi [PERSON_NAME], I saw your latest 1" at bounding box center [294, 288] width 170 height 32
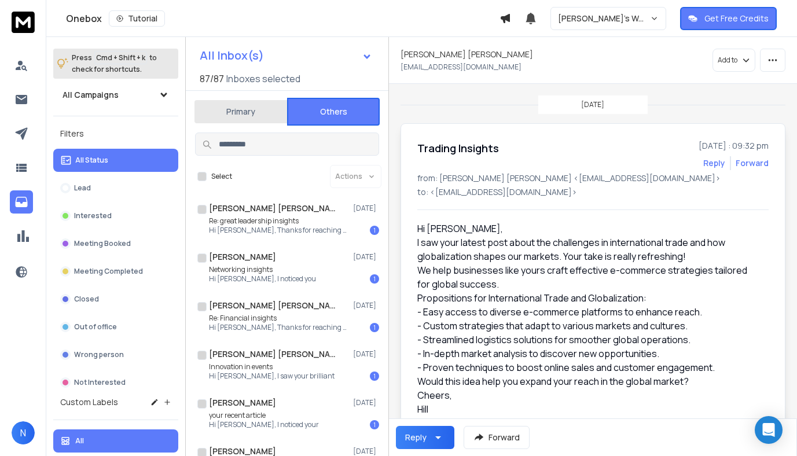
scroll to position [1411, 0]
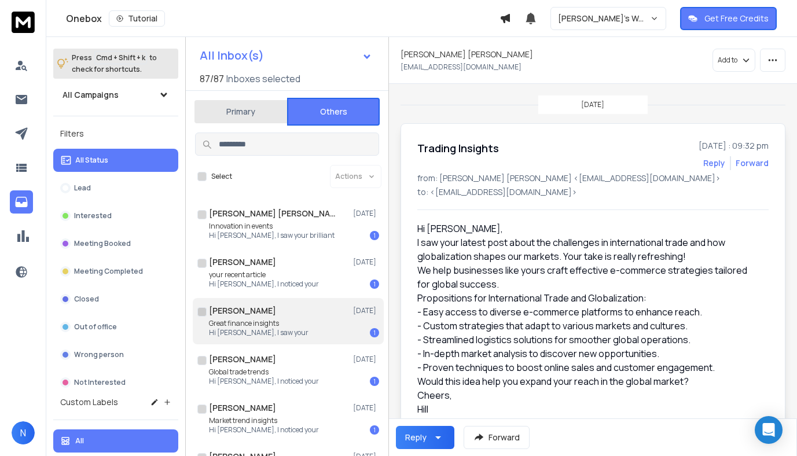
click at [276, 328] on p "Great finance insights" at bounding box center [259, 323] width 100 height 9
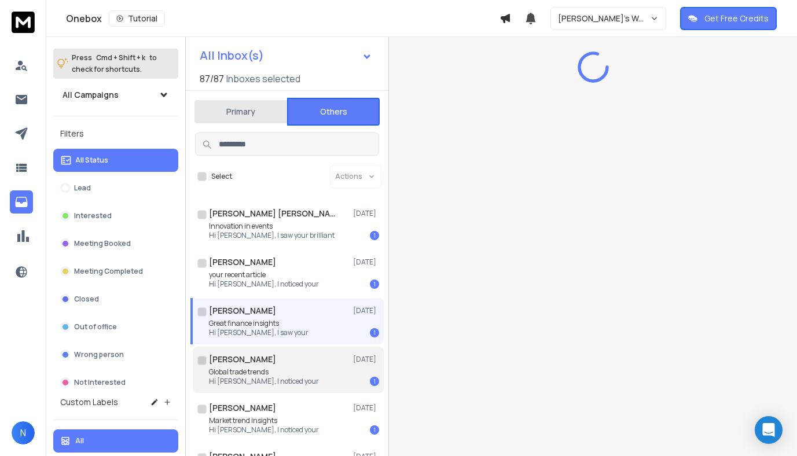
click at [270, 358] on div "[PERSON_NAME] [DATE]" at bounding box center [294, 360] width 170 height 12
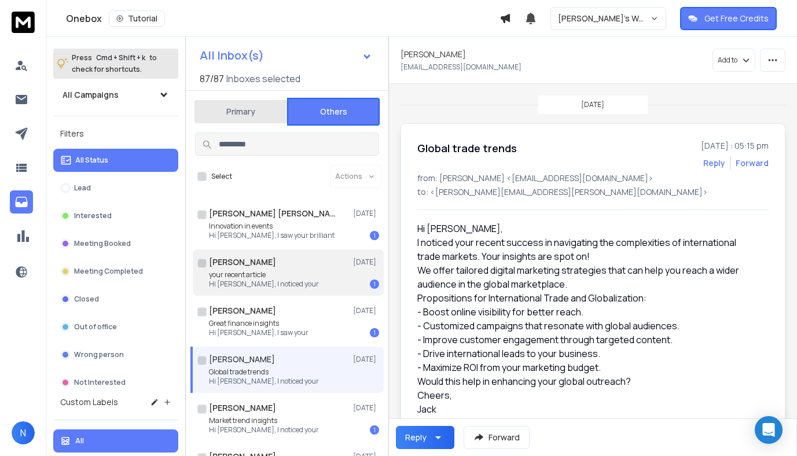
click at [289, 274] on div "your recent article Hi [PERSON_NAME], I noticed your 1" at bounding box center [294, 279] width 170 height 19
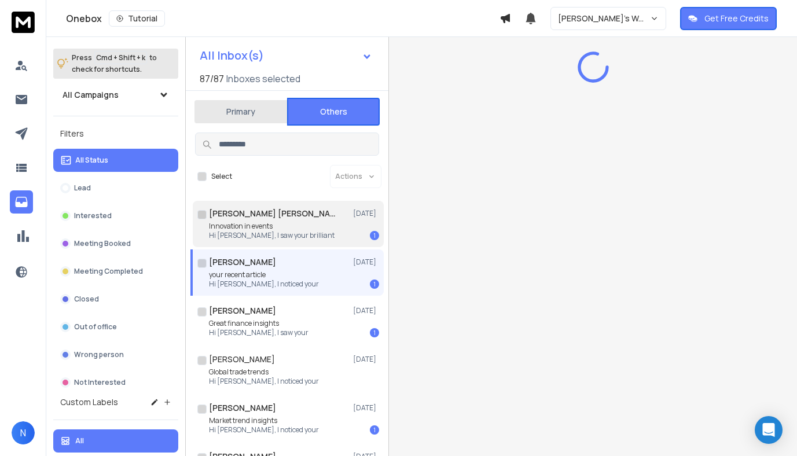
click at [295, 225] on div "Innovation in events Hi [PERSON_NAME], I saw your brilliant 1" at bounding box center [294, 231] width 170 height 19
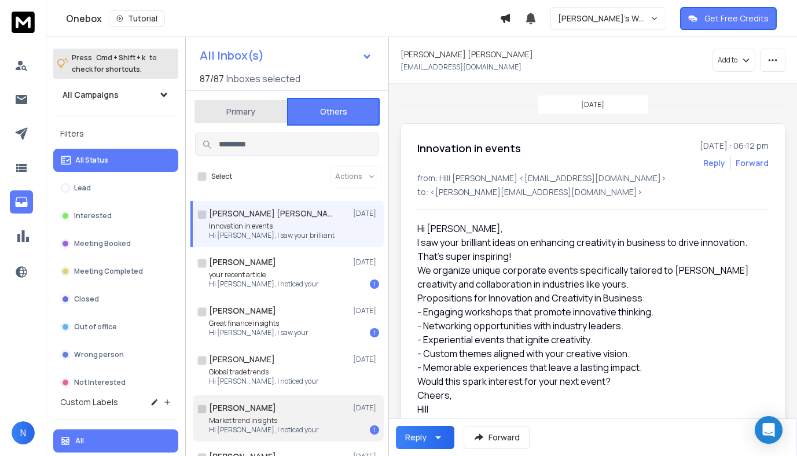
click at [271, 412] on div "[PERSON_NAME] [DATE]" at bounding box center [294, 408] width 170 height 12
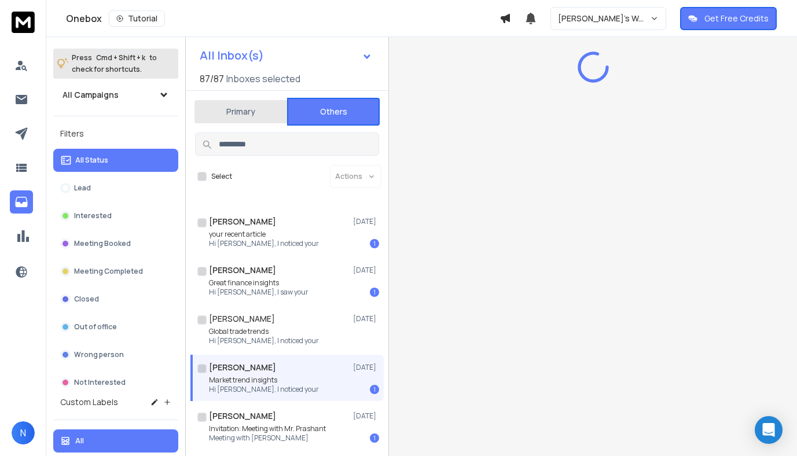
scroll to position [1469, 0]
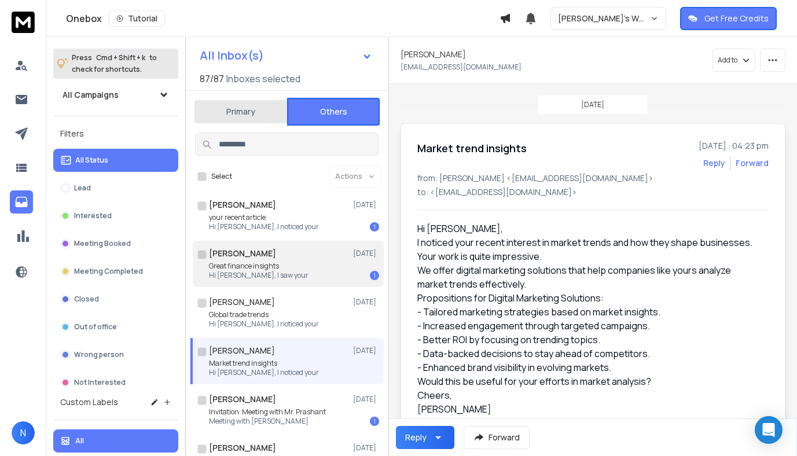
click at [298, 274] on div "Great finance insights Hi [PERSON_NAME], I saw your 1" at bounding box center [294, 271] width 170 height 19
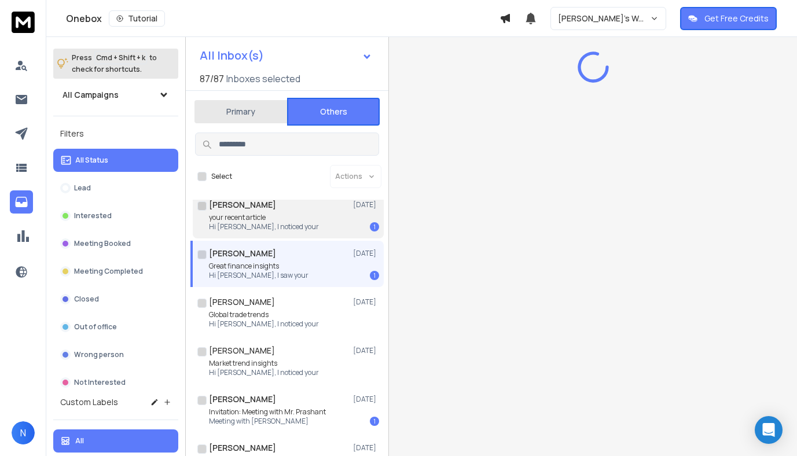
click at [302, 213] on div "your recent article Hi [PERSON_NAME], I noticed your 1" at bounding box center [294, 222] width 170 height 19
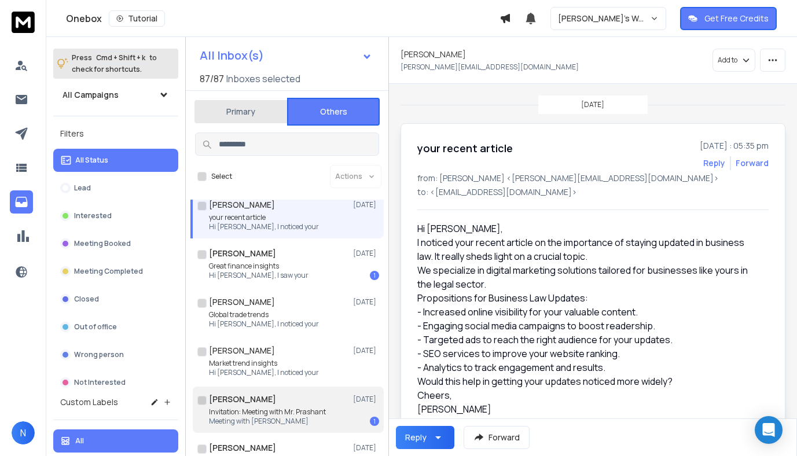
click at [278, 413] on p "Invitation: Meeting with Mr. Prashant" at bounding box center [267, 412] width 117 height 9
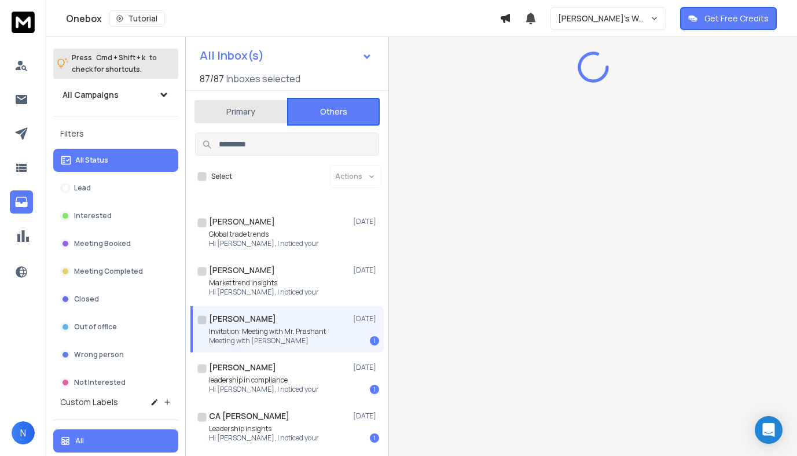
scroll to position [1552, 0]
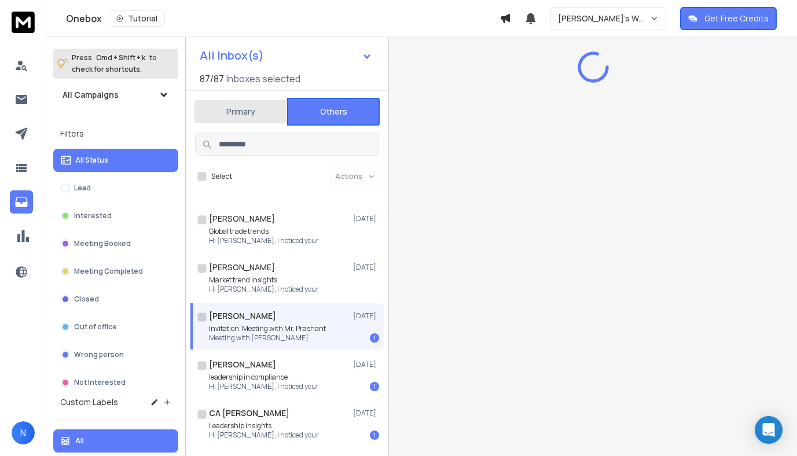
click at [278, 413] on h1 "CA [PERSON_NAME]" at bounding box center [249, 414] width 80 height 12
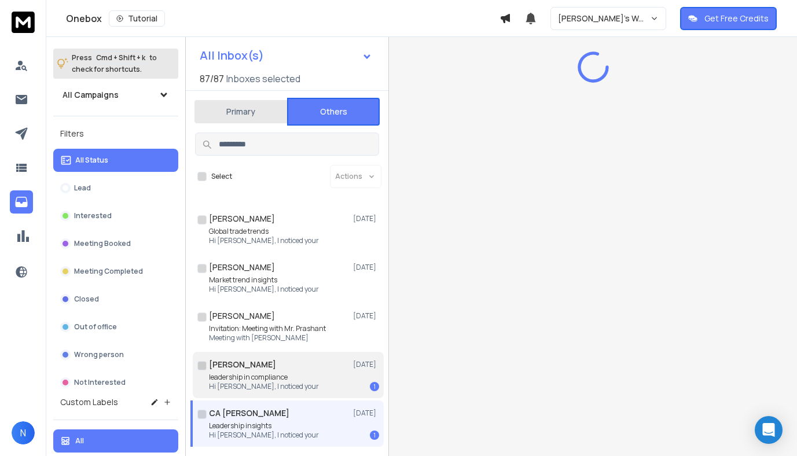
click at [295, 373] on div "leadership in compliance Hi [PERSON_NAME], I noticed your 1" at bounding box center [294, 382] width 170 height 19
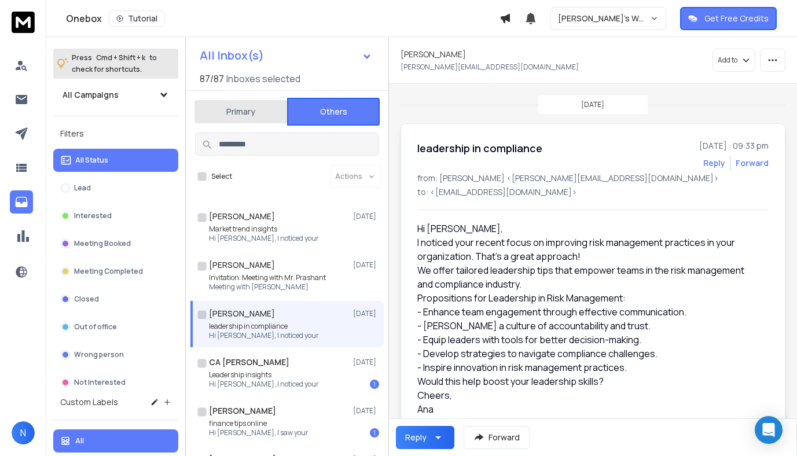
click at [275, 446] on div "[PERSON_NAME] 03:41 PM E-commerce trends Hi [PERSON_NAME], I noticed your [PERS…" at bounding box center [287, 369] width 203 height 338
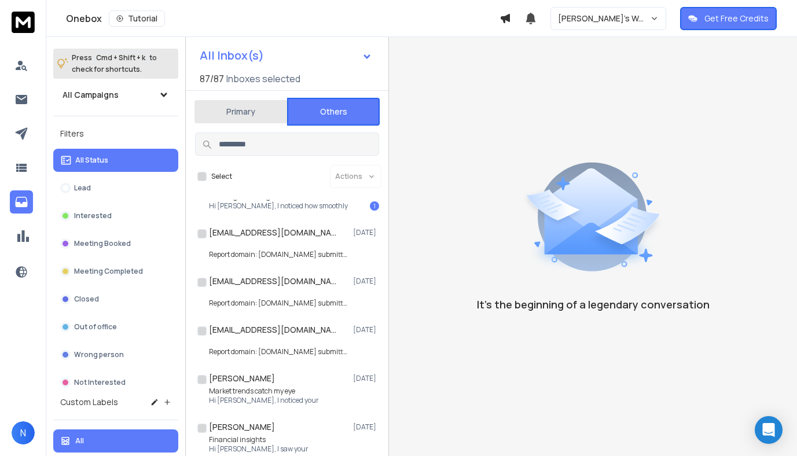
scroll to position [2170, 0]
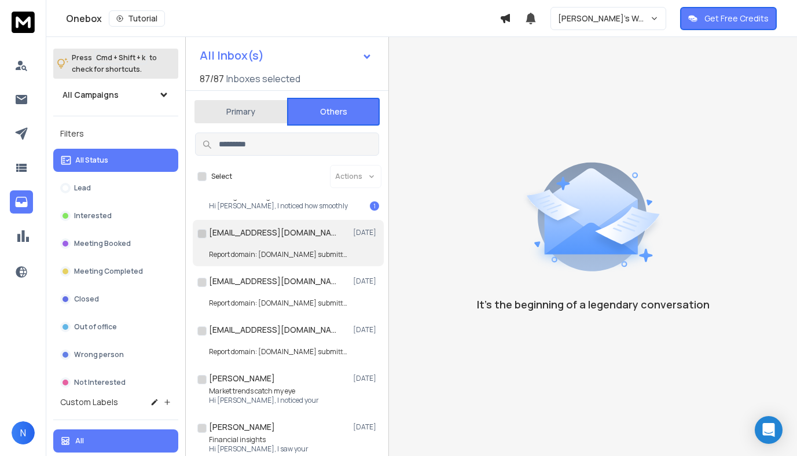
click at [244, 236] on h1 "[EMAIL_ADDRESS][DOMAIN_NAME]" at bounding box center [272, 233] width 127 height 12
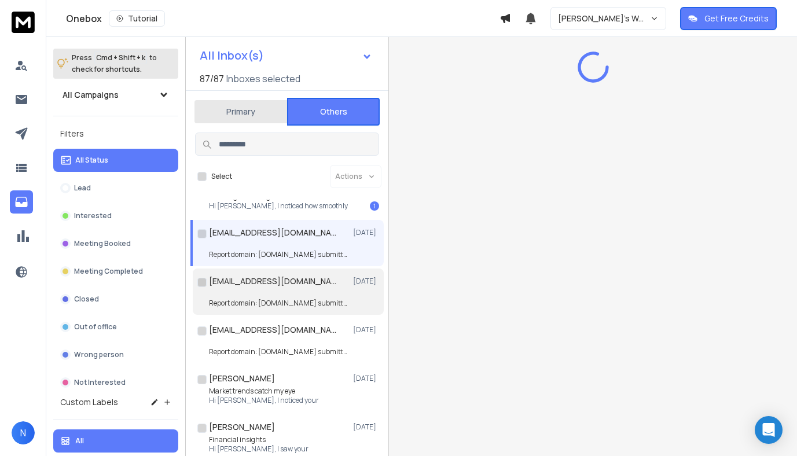
click at [244, 291] on div "Report domain: [DOMAIN_NAME] submitter: [DOMAIN_NAME]" at bounding box center [294, 298] width 170 height 19
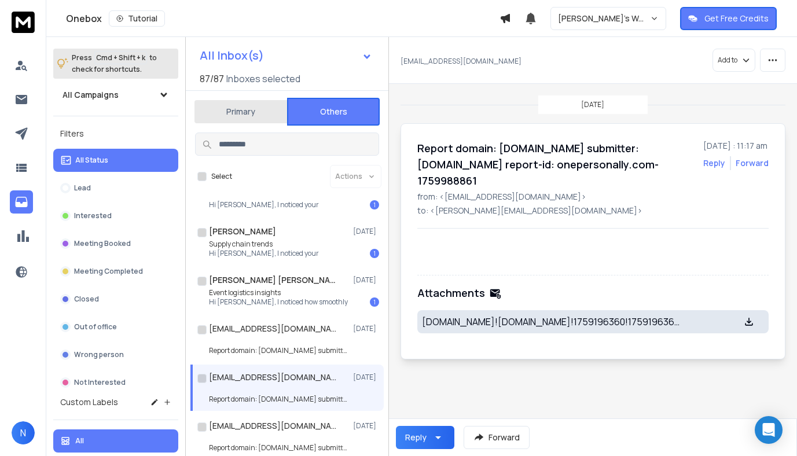
click at [244, 291] on p "Event logistics insights" at bounding box center [278, 292] width 139 height 9
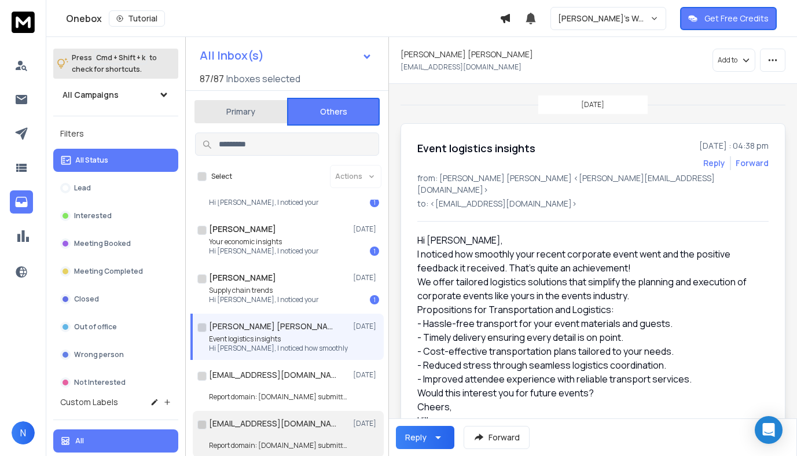
click at [244, 291] on p "Supply chain trends" at bounding box center [264, 290] width 110 height 9
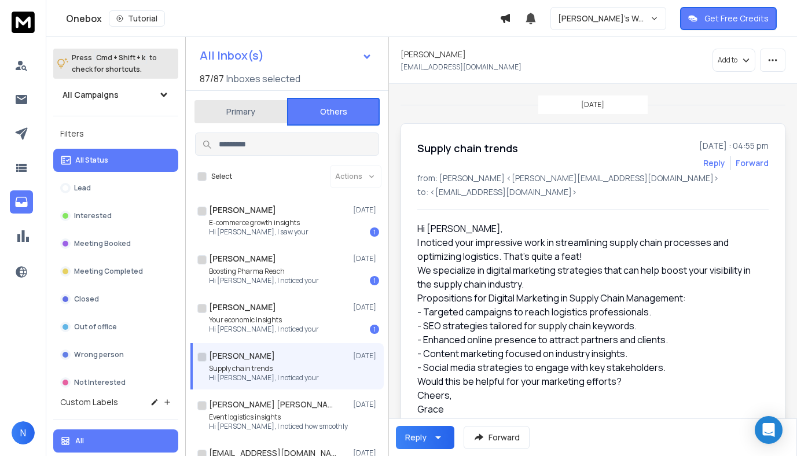
scroll to position [1900, 0]
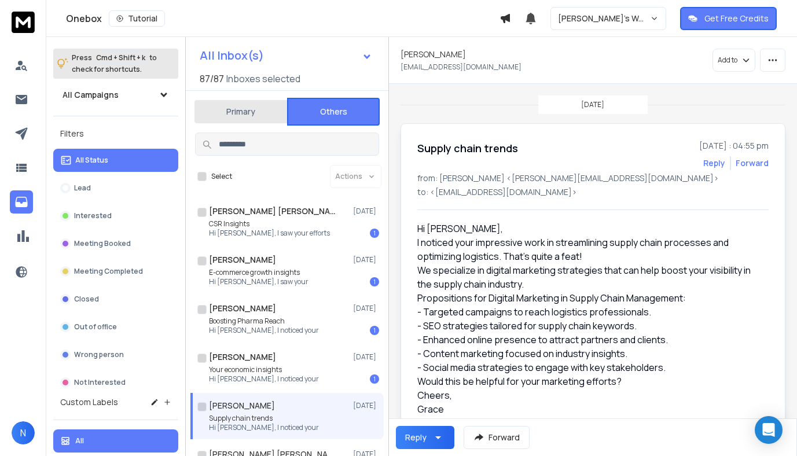
click at [239, 109] on button "Primary" at bounding box center [241, 111] width 93 height 25
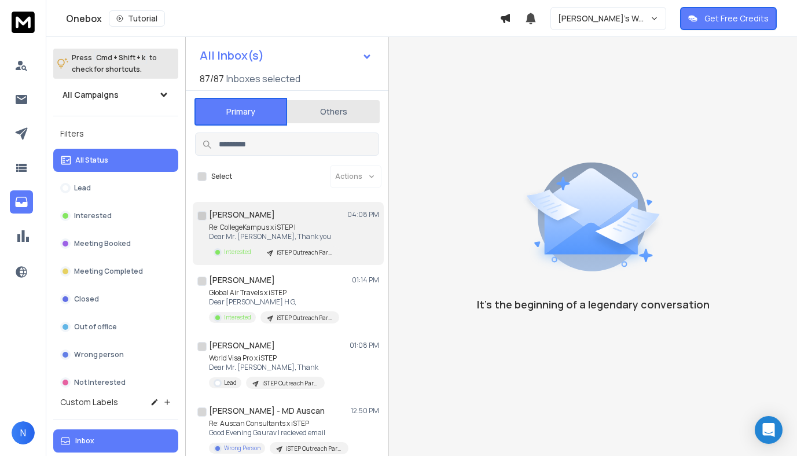
click at [274, 214] on div "[PERSON_NAME] 04:08 PM" at bounding box center [294, 215] width 170 height 12
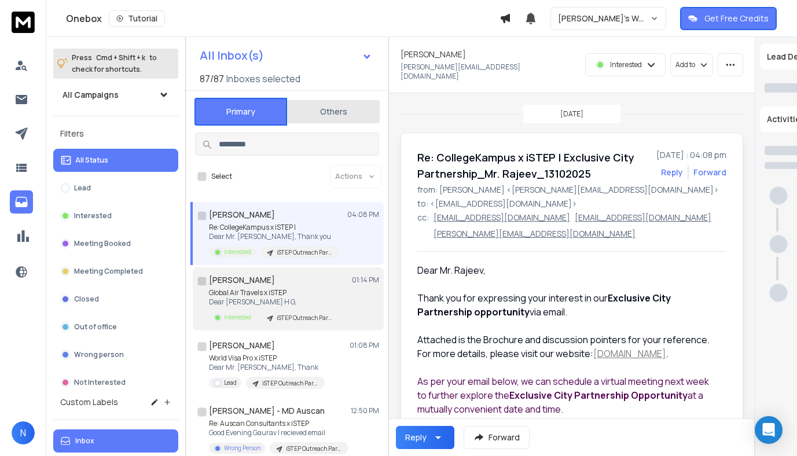
click at [262, 283] on div "[PERSON_NAME] 01:14 PM" at bounding box center [294, 280] width 170 height 12
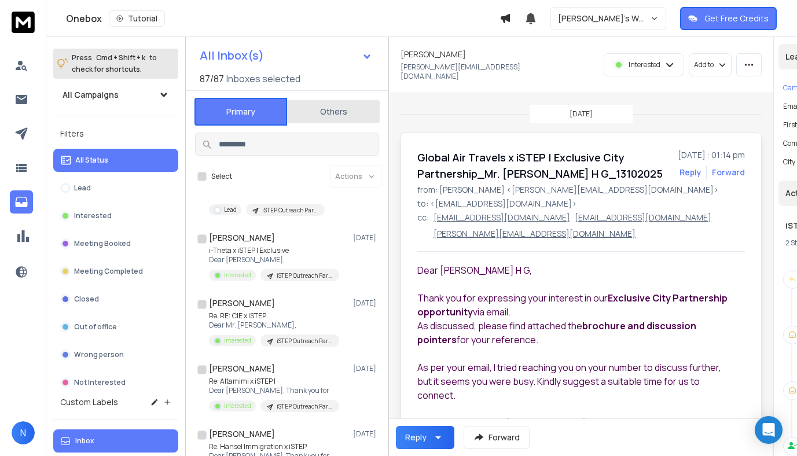
scroll to position [3021, 0]
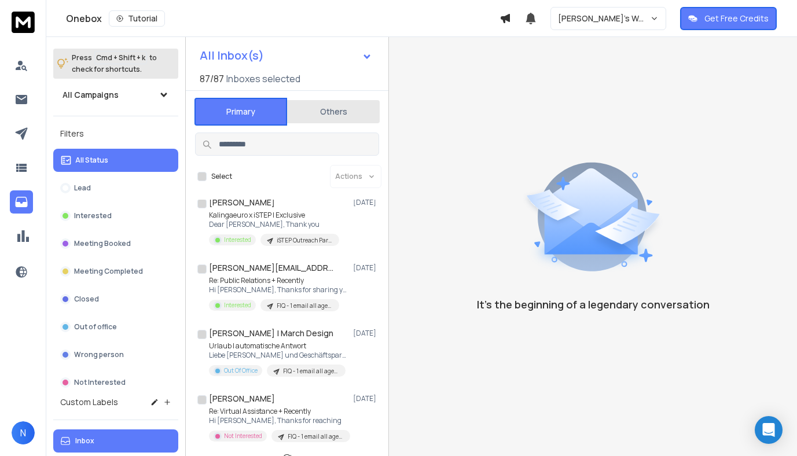
click at [345, 120] on button "Others" at bounding box center [333, 111] width 93 height 25
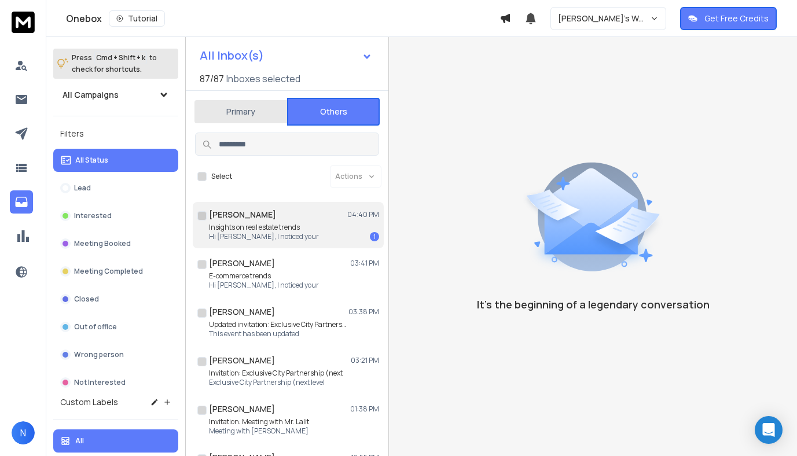
click at [283, 230] on p "Insights on real estate trends" at bounding box center [264, 227] width 110 height 9
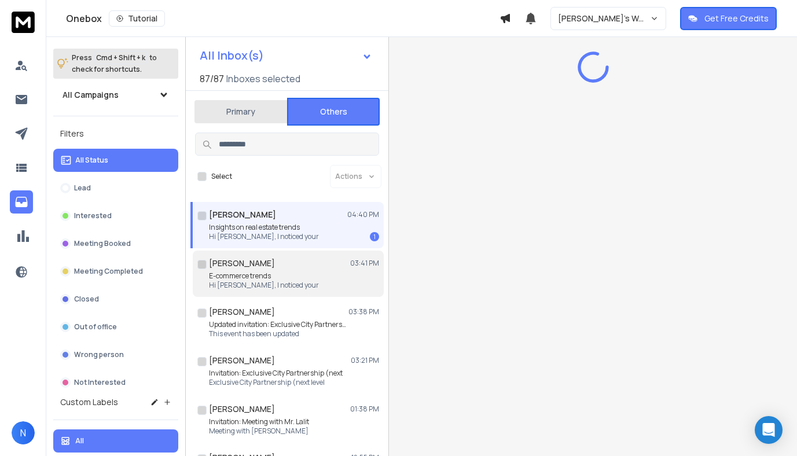
click at [270, 273] on p "E-commerce trends" at bounding box center [264, 276] width 110 height 9
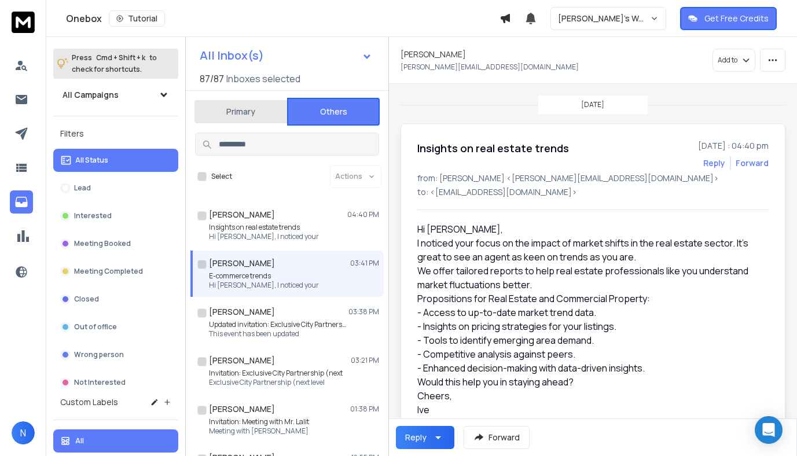
click at [239, 100] on button "Primary" at bounding box center [241, 111] width 93 height 25
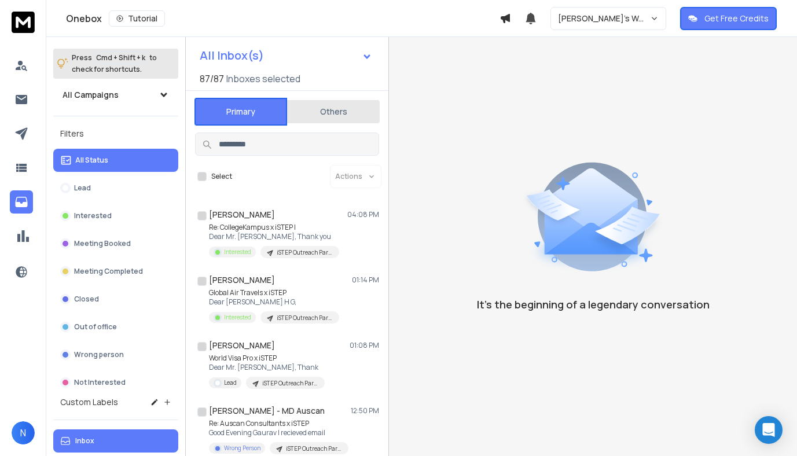
click at [332, 106] on button "Others" at bounding box center [333, 111] width 93 height 25
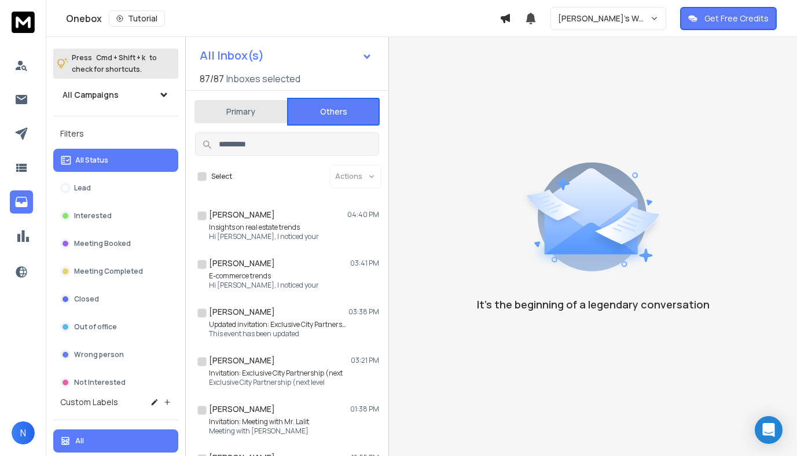
click at [258, 118] on button "Primary" at bounding box center [241, 111] width 93 height 25
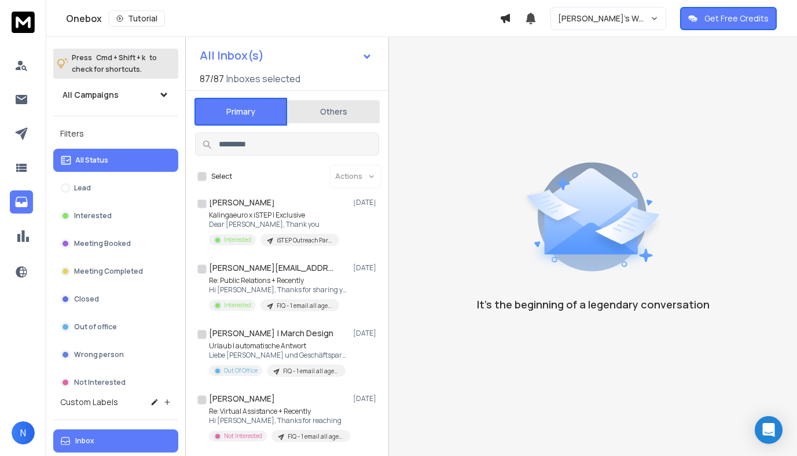
click at [342, 122] on button "Others" at bounding box center [333, 111] width 93 height 25
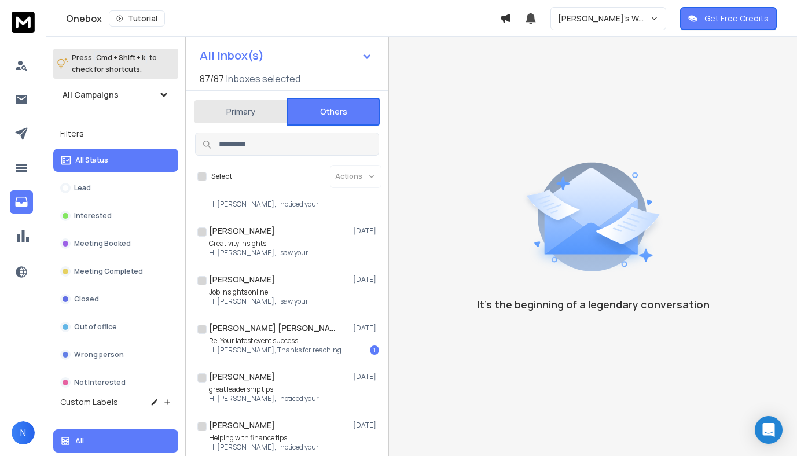
scroll to position [591, 0]
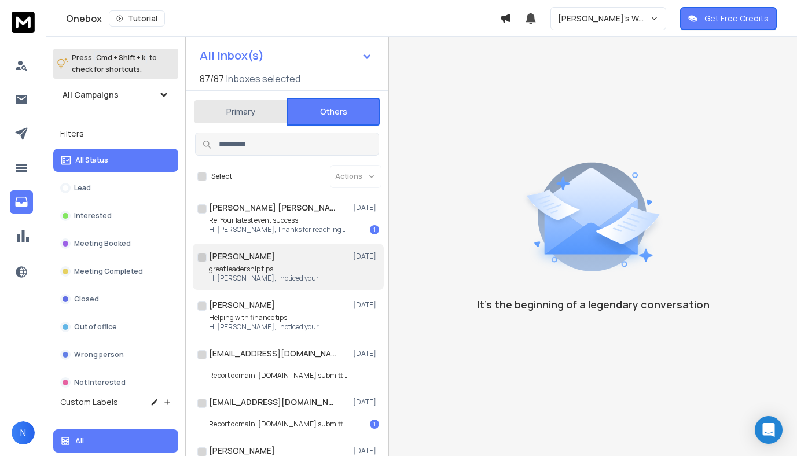
click at [247, 244] on div "[PERSON_NAME] [DATE] great leadership tips Hi [PERSON_NAME], I noticed your" at bounding box center [288, 267] width 191 height 46
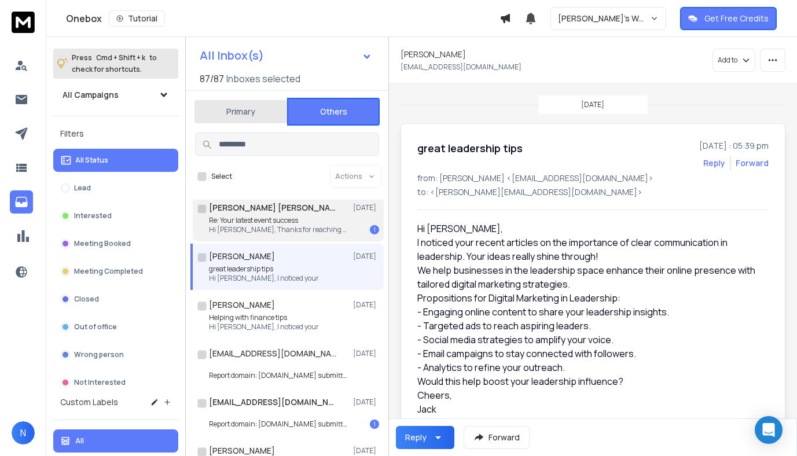
click at [249, 232] on p "Hi [PERSON_NAME], Thanks for reaching out!" at bounding box center [278, 229] width 139 height 9
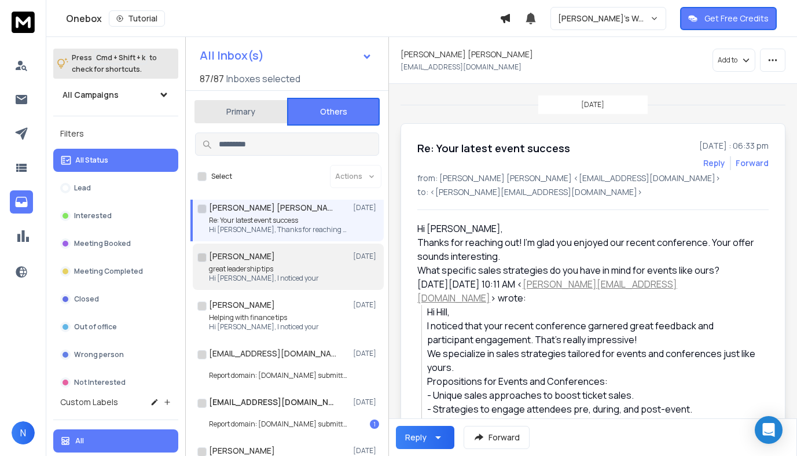
scroll to position [761, 0]
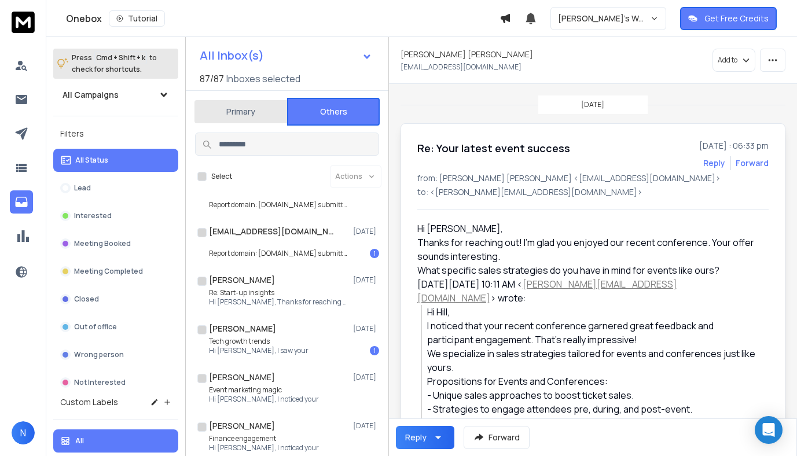
click at [222, 261] on div "[EMAIL_ADDRESS][DOMAIN_NAME] [DATE] Report domain: [DOMAIN_NAME] submitter: [DO…" at bounding box center [288, 242] width 191 height 46
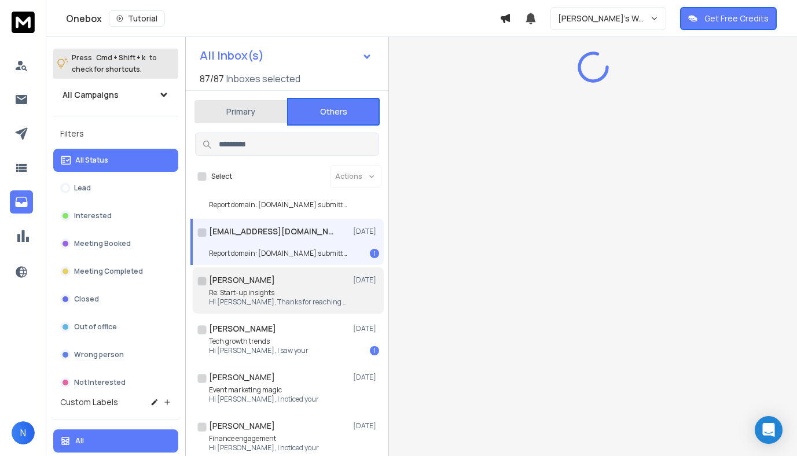
click at [225, 288] on p "Re: Start-up insights" at bounding box center [278, 292] width 139 height 9
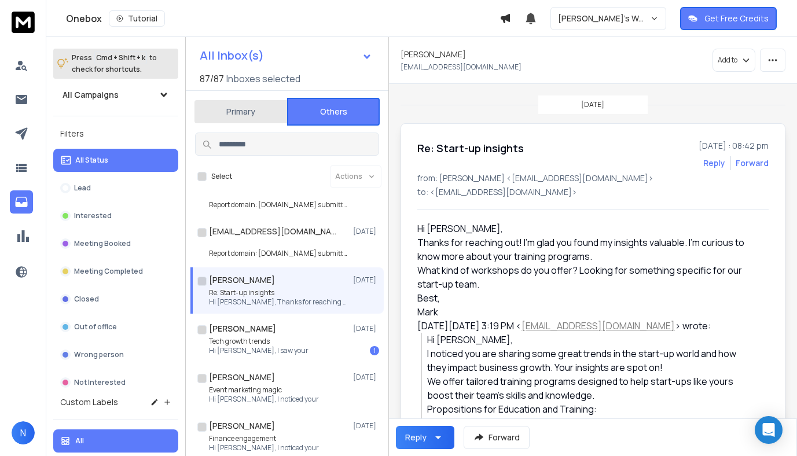
scroll to position [789, 0]
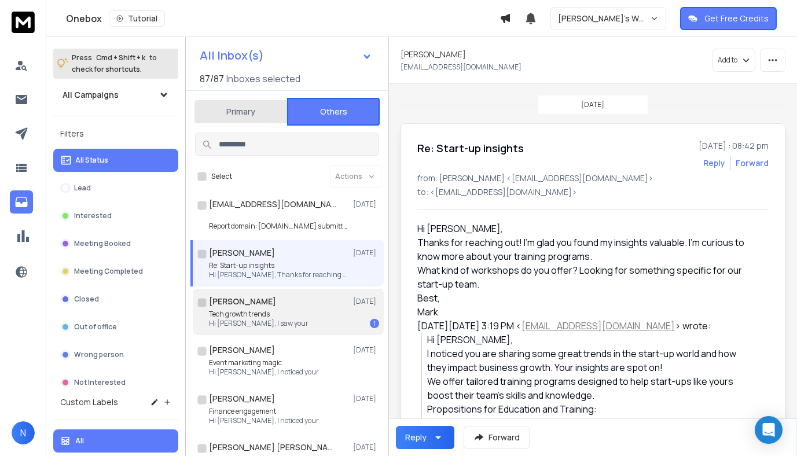
click at [225, 322] on p "Hi [PERSON_NAME], I saw your" at bounding box center [259, 323] width 100 height 9
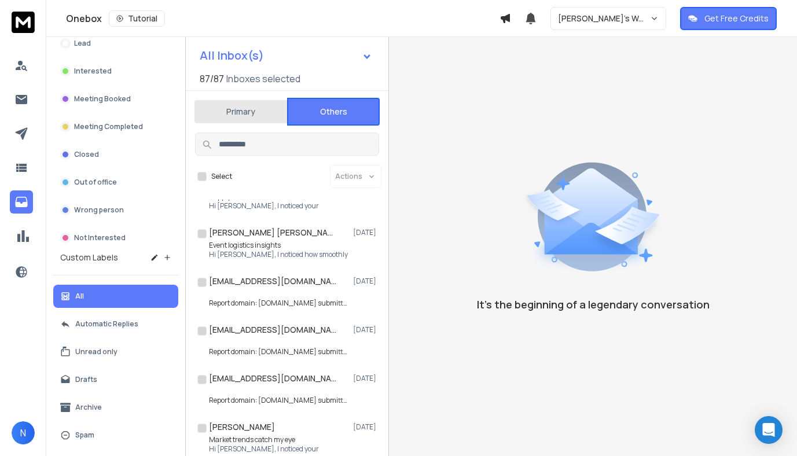
scroll to position [0, 0]
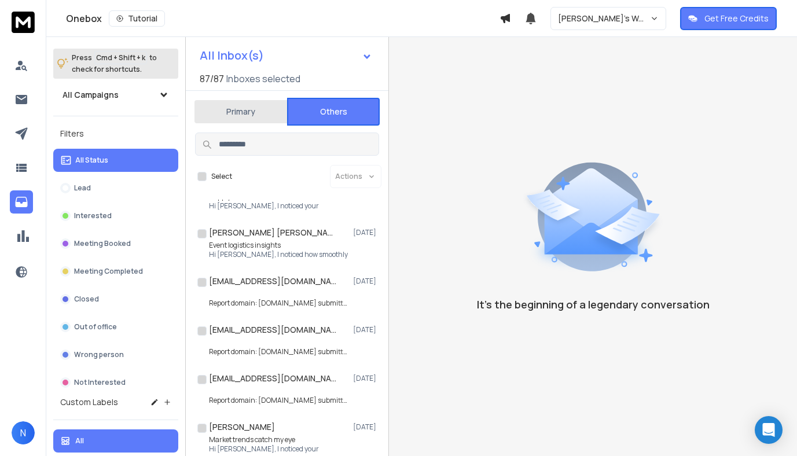
click at [262, 126] on div "Primary Others Select Actions Ive [PERSON_NAME] 04:40 PM Insights on real estat…" at bounding box center [287, 318] width 203 height 437
click at [262, 121] on button "Primary" at bounding box center [241, 111] width 93 height 25
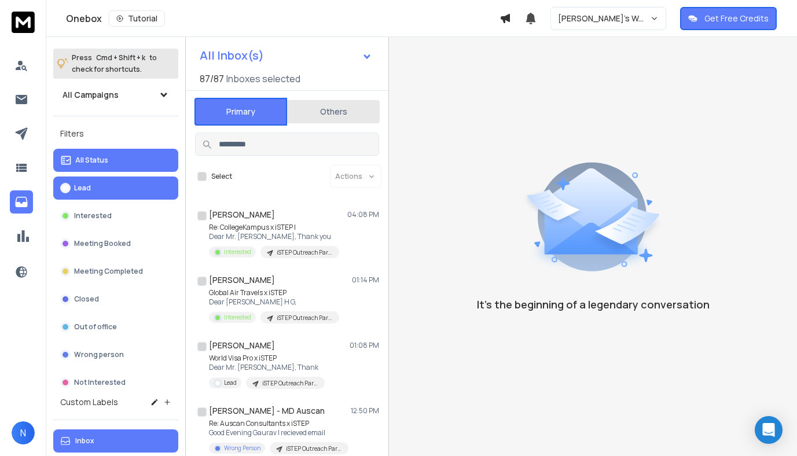
click at [83, 197] on button "Lead" at bounding box center [115, 188] width 125 height 23
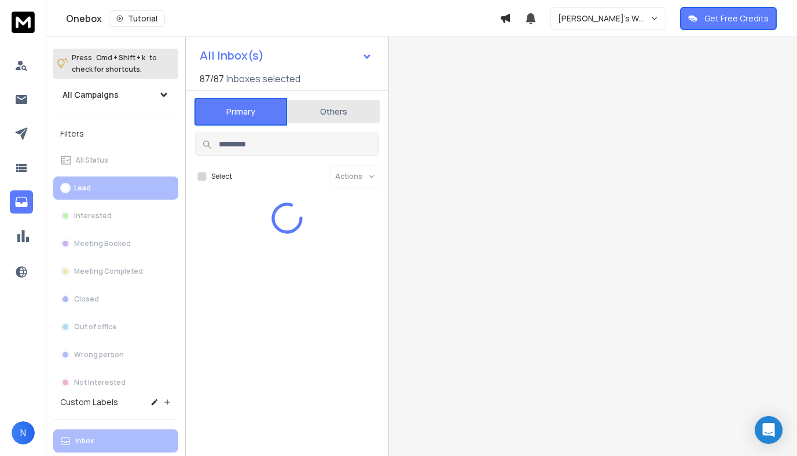
click at [106, 153] on div "All Status Lead Interested Meeting Booked Meeting Completed Closed Out of offic…" at bounding box center [115, 271] width 125 height 245
click at [104, 165] on div "All Status Lead Interested Meeting Booked Meeting Completed Closed Out of offic…" at bounding box center [115, 271] width 125 height 245
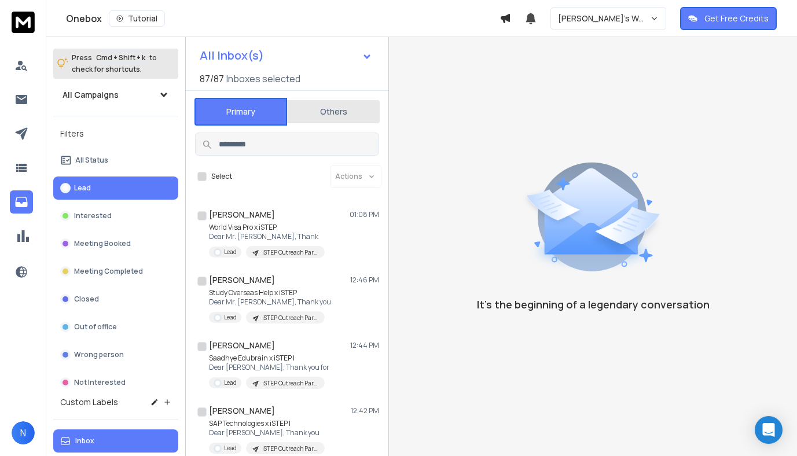
click at [104, 165] on div "All Status" at bounding box center [84, 161] width 48 height 12
